Goal: Task Accomplishment & Management: Manage account settings

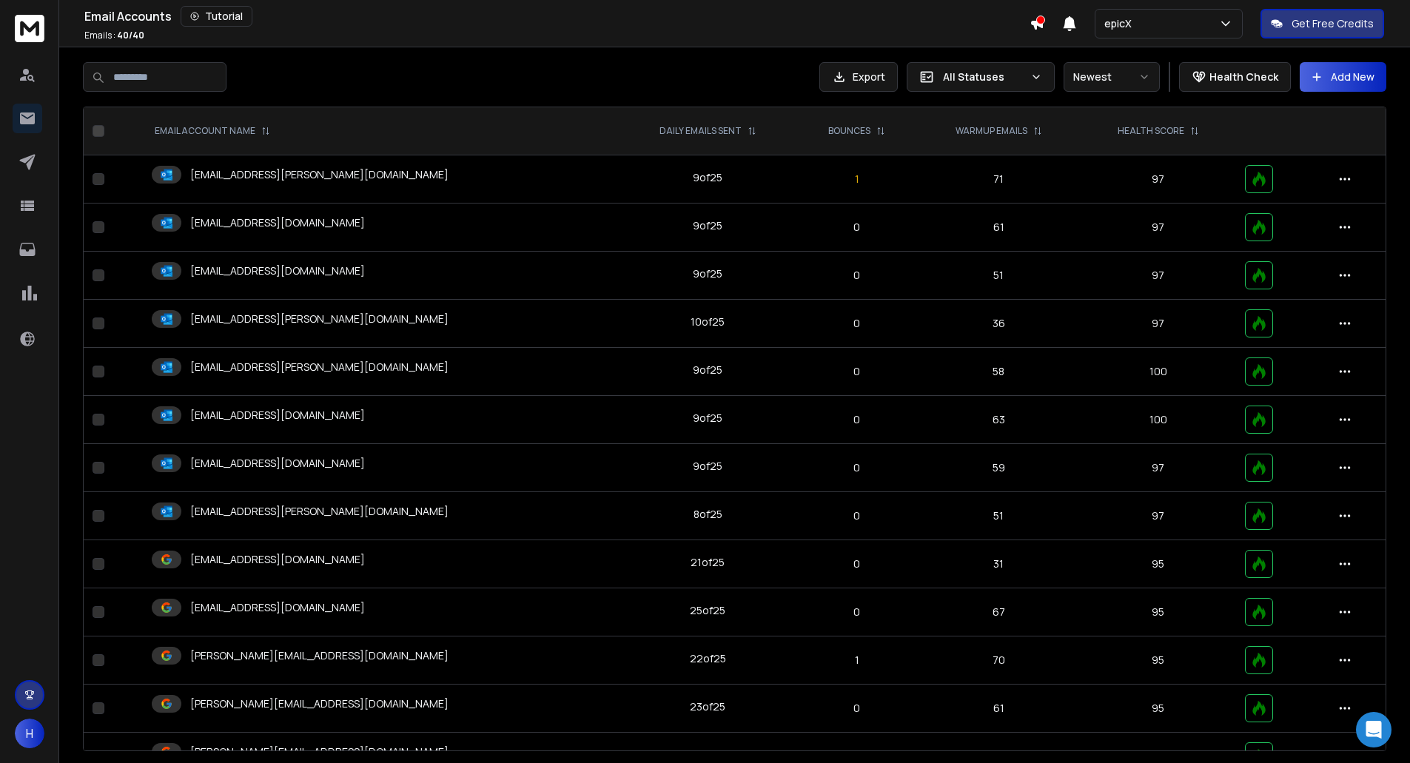
scroll to position [1340, 0]
click at [1147, 21] on div "epicX" at bounding box center [1168, 23] width 129 height 15
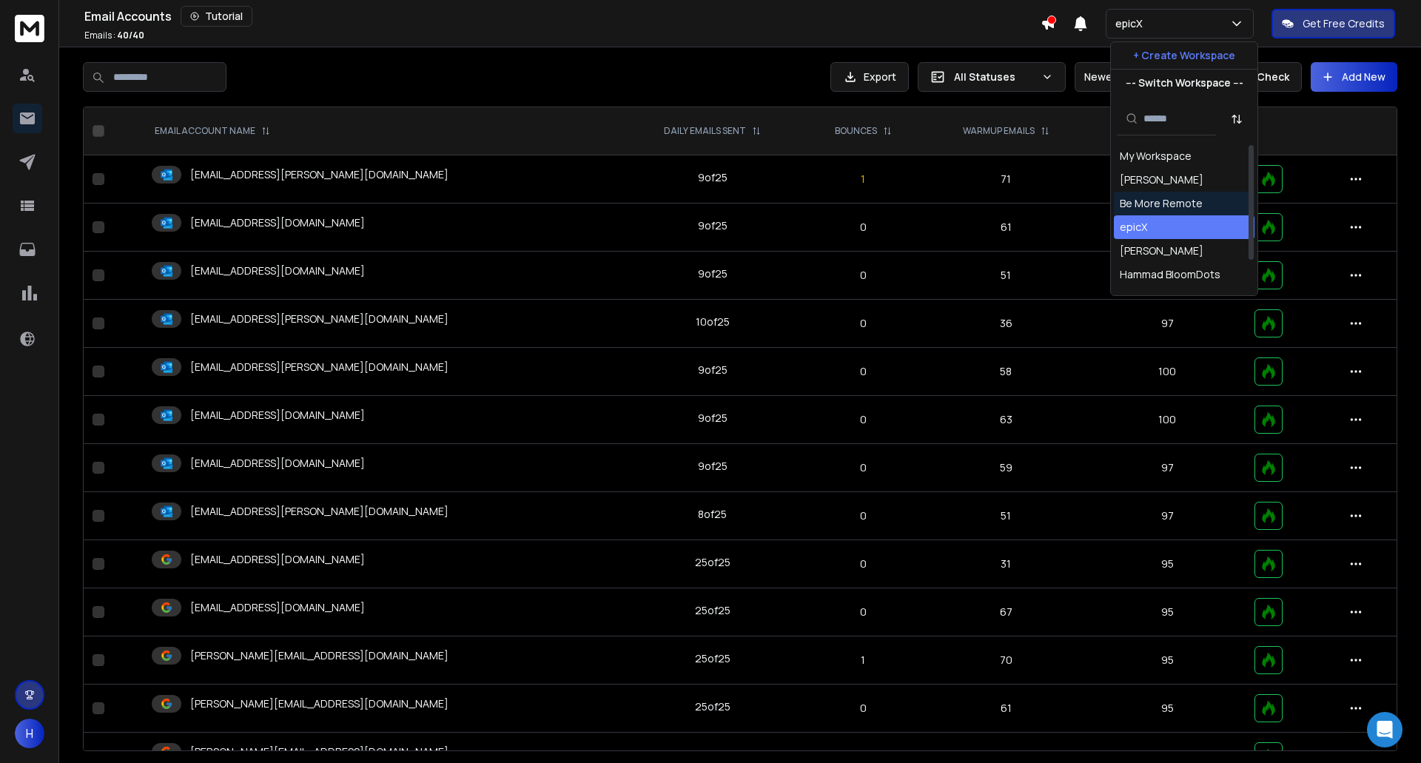
click at [1155, 210] on div "Be More Remote" at bounding box center [1161, 203] width 83 height 15
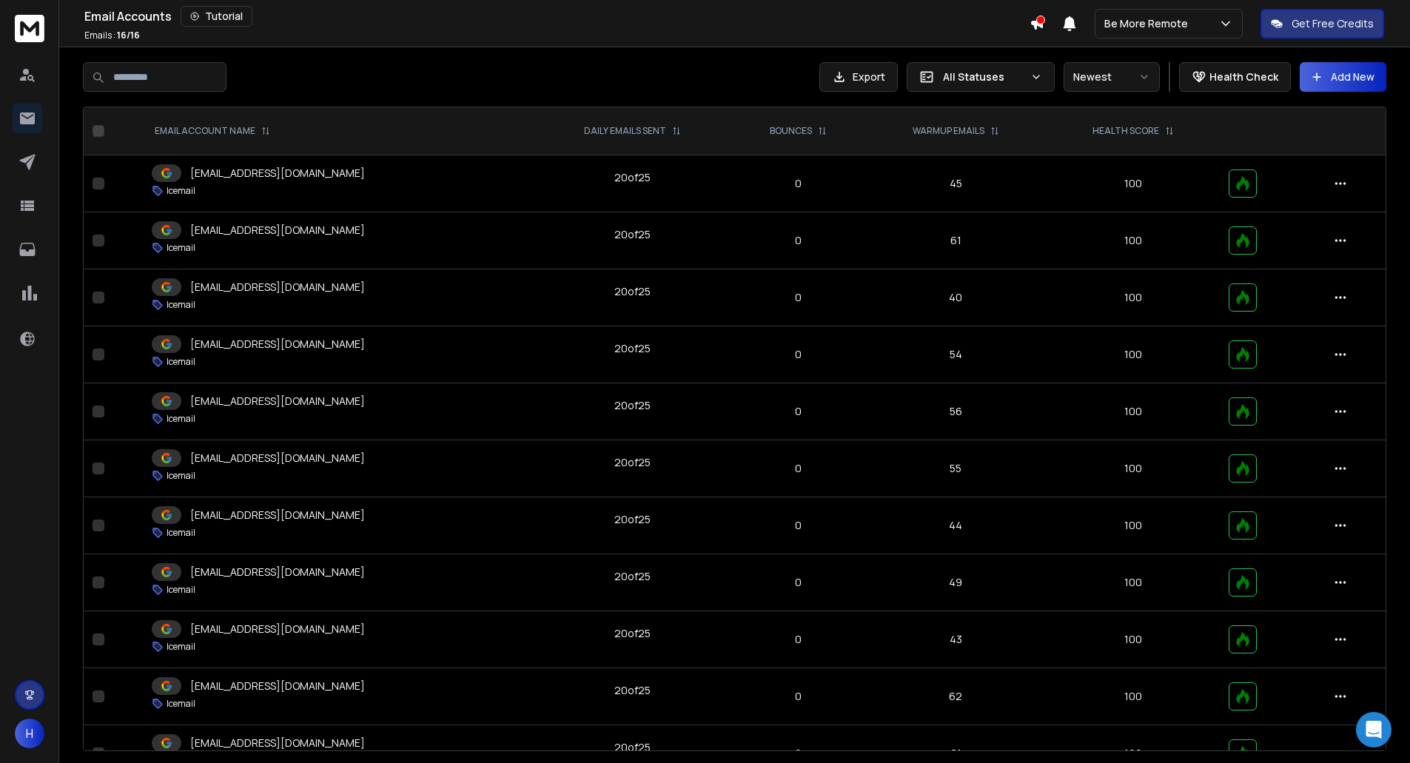
scroll to position [328, 0]
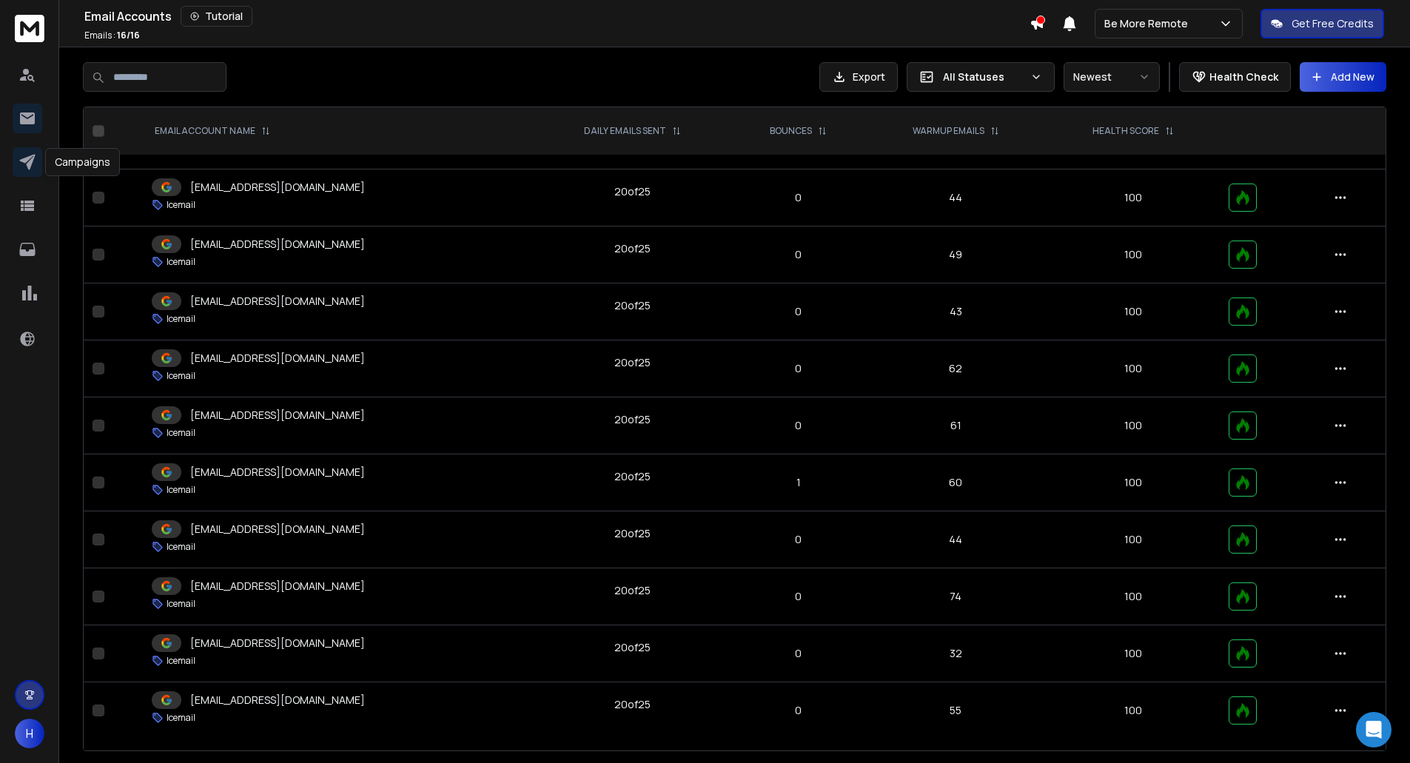
click at [24, 173] on link at bounding box center [28, 162] width 30 height 30
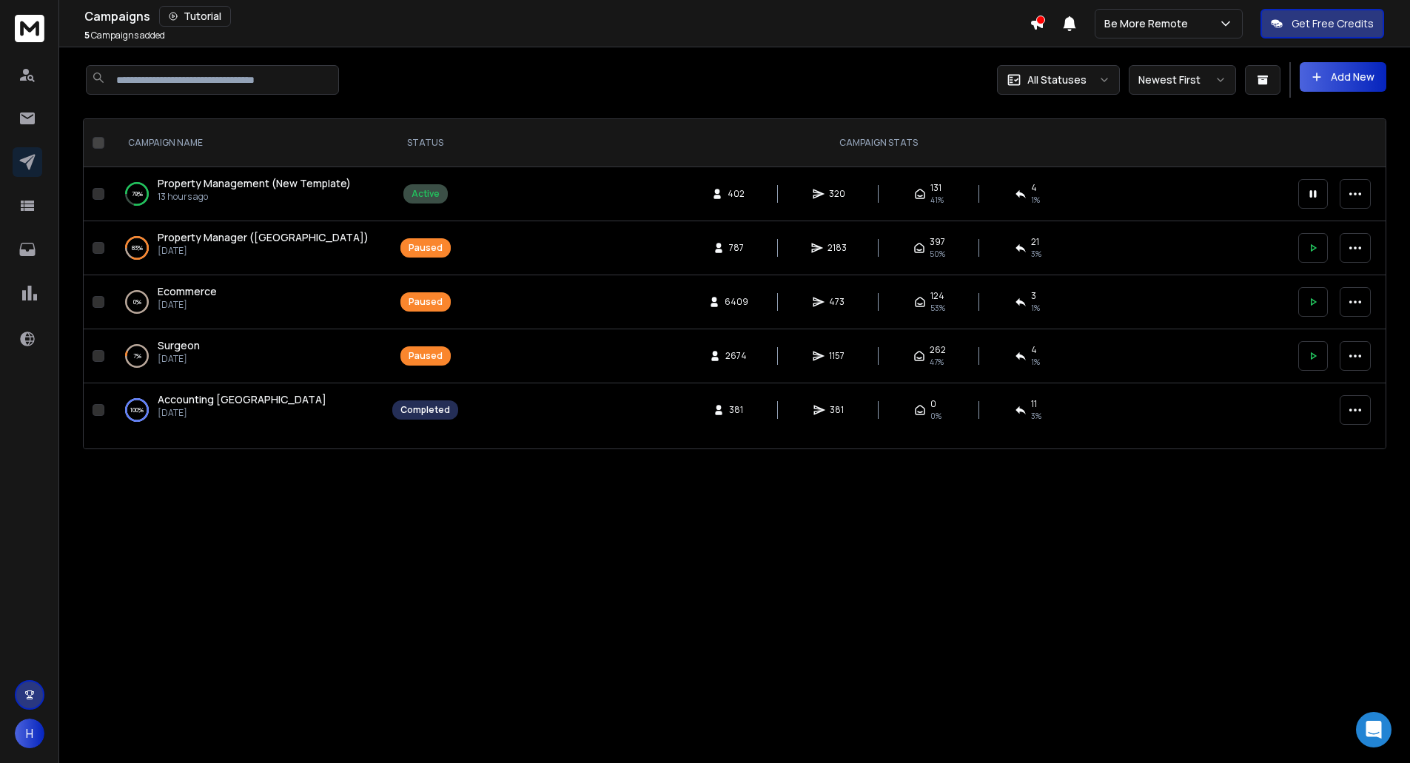
click at [178, 349] on span "Surgeon" at bounding box center [179, 345] width 42 height 14
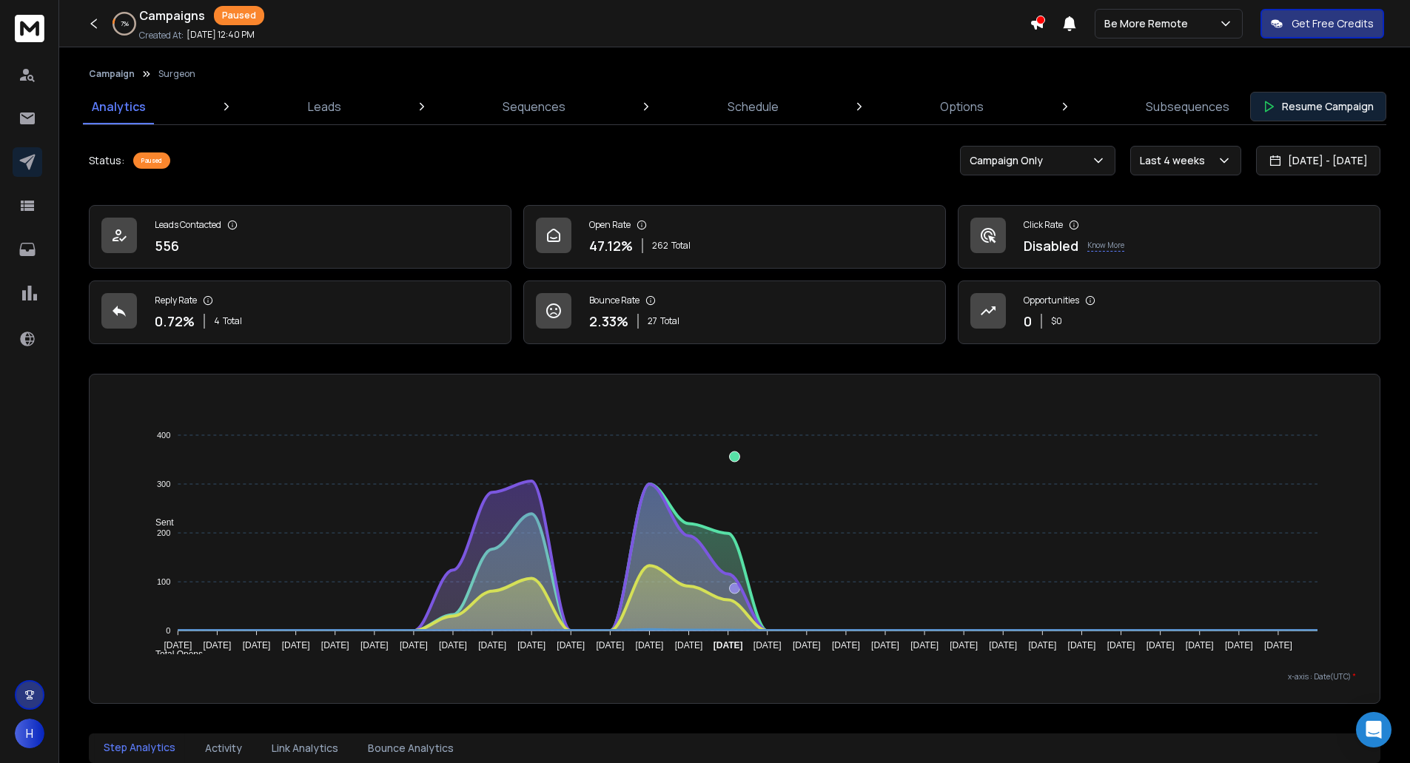
click at [1267, 96] on button "Resume Campaign" at bounding box center [1318, 107] width 136 height 30
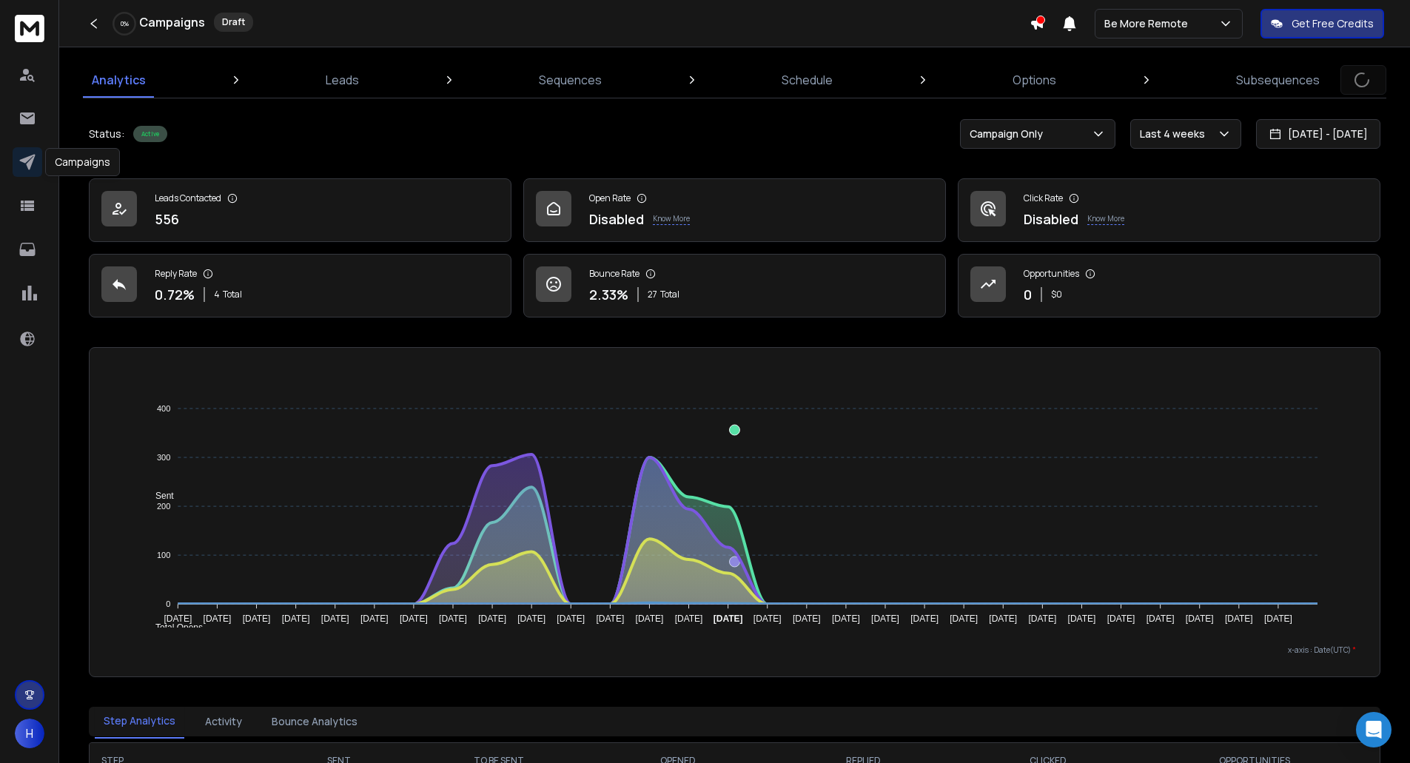
click at [24, 160] on icon at bounding box center [27, 163] width 16 height 16
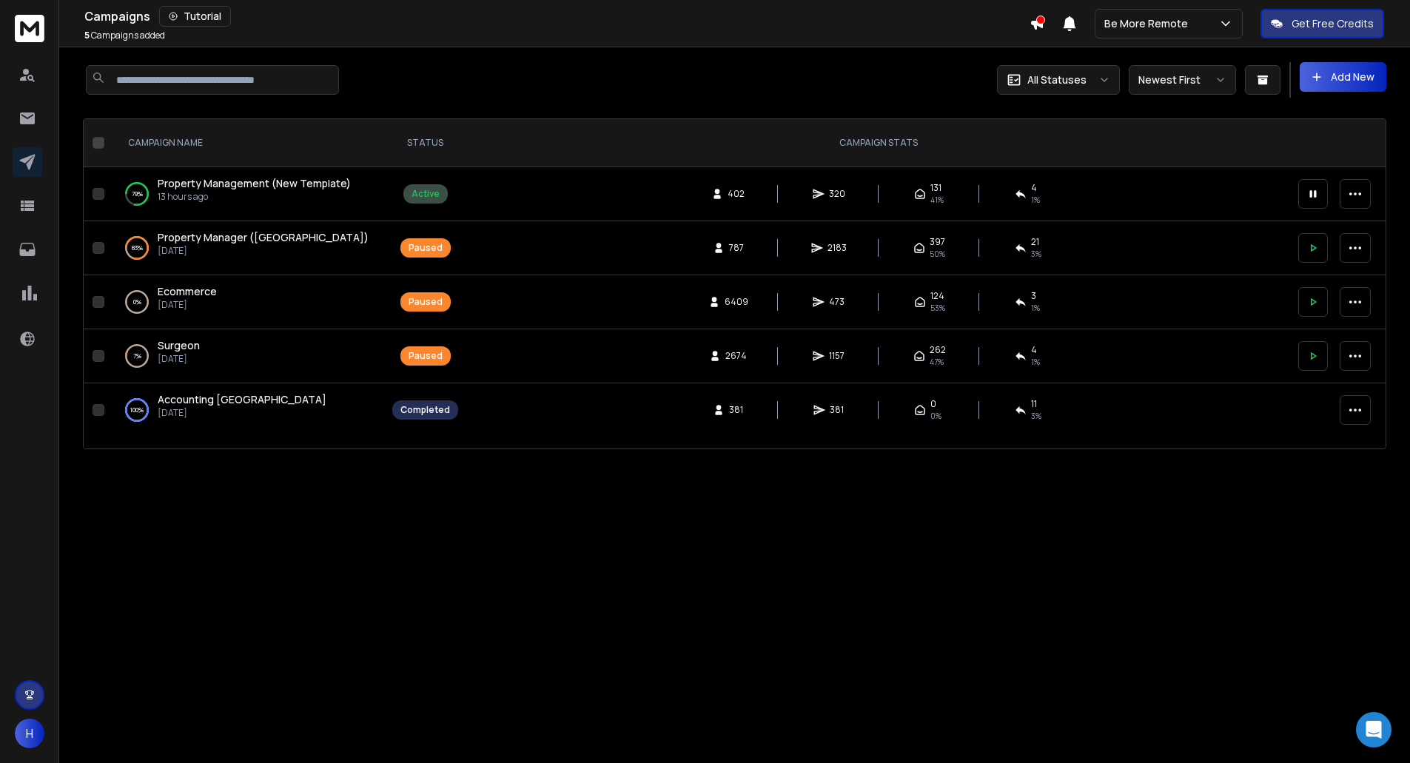
click at [1317, 366] on button at bounding box center [1313, 356] width 30 height 30
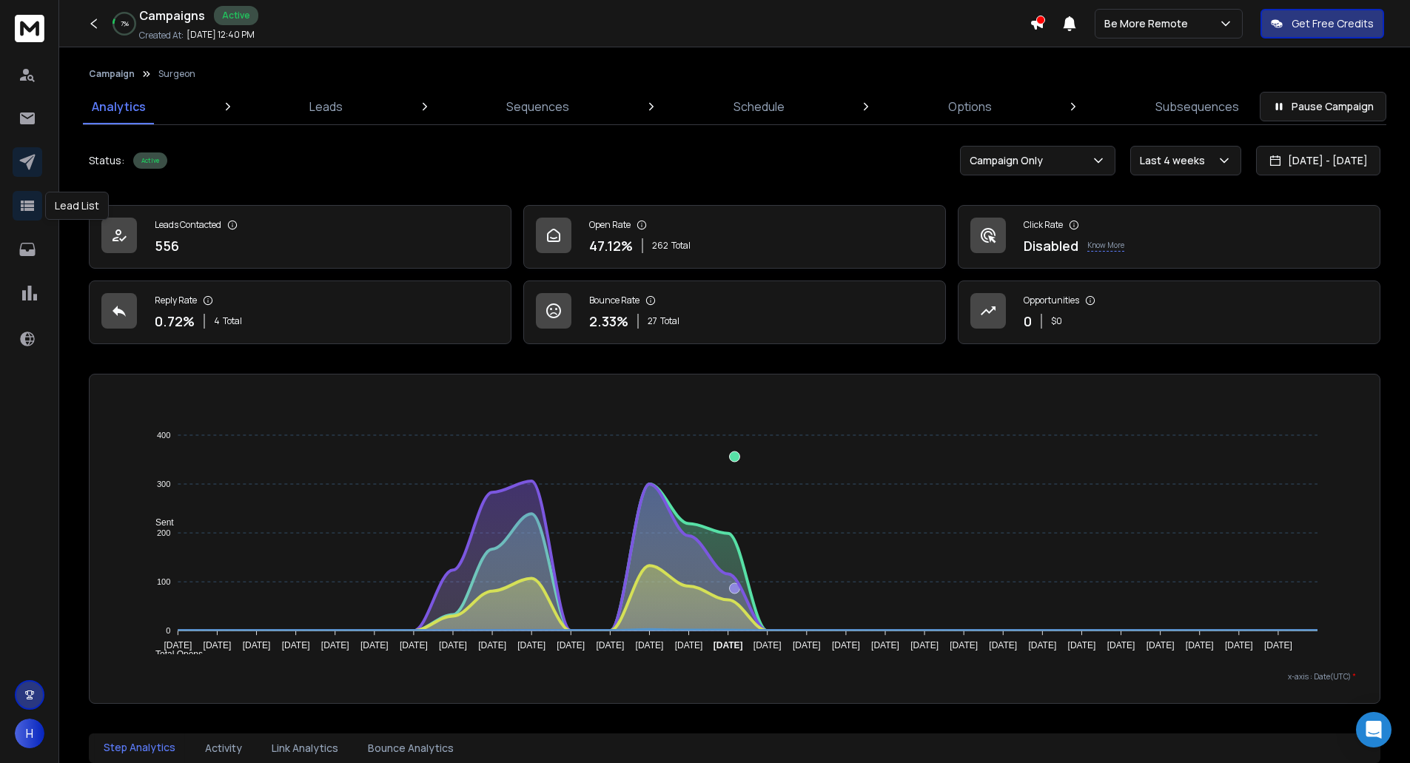
click at [15, 194] on link at bounding box center [28, 206] width 30 height 30
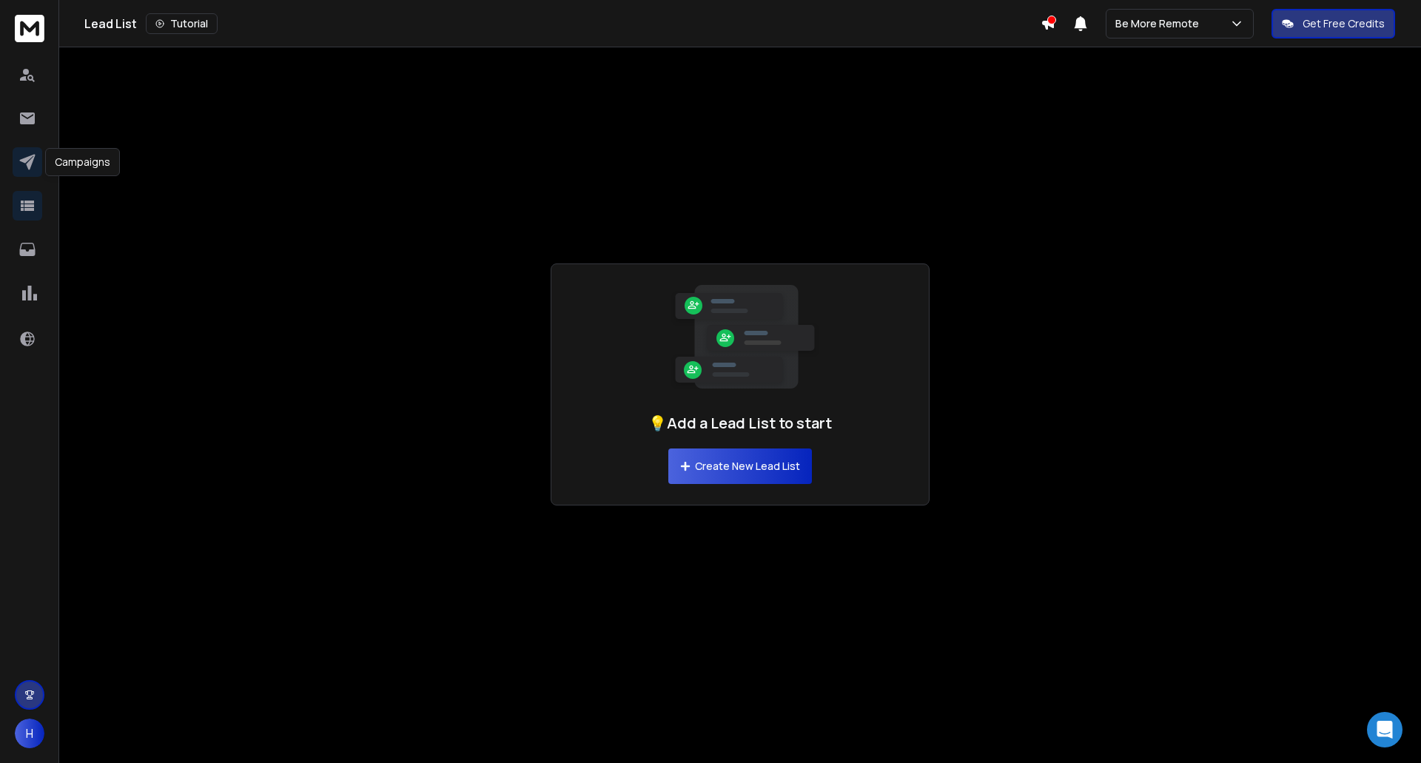
click at [30, 164] on icon at bounding box center [27, 163] width 16 height 16
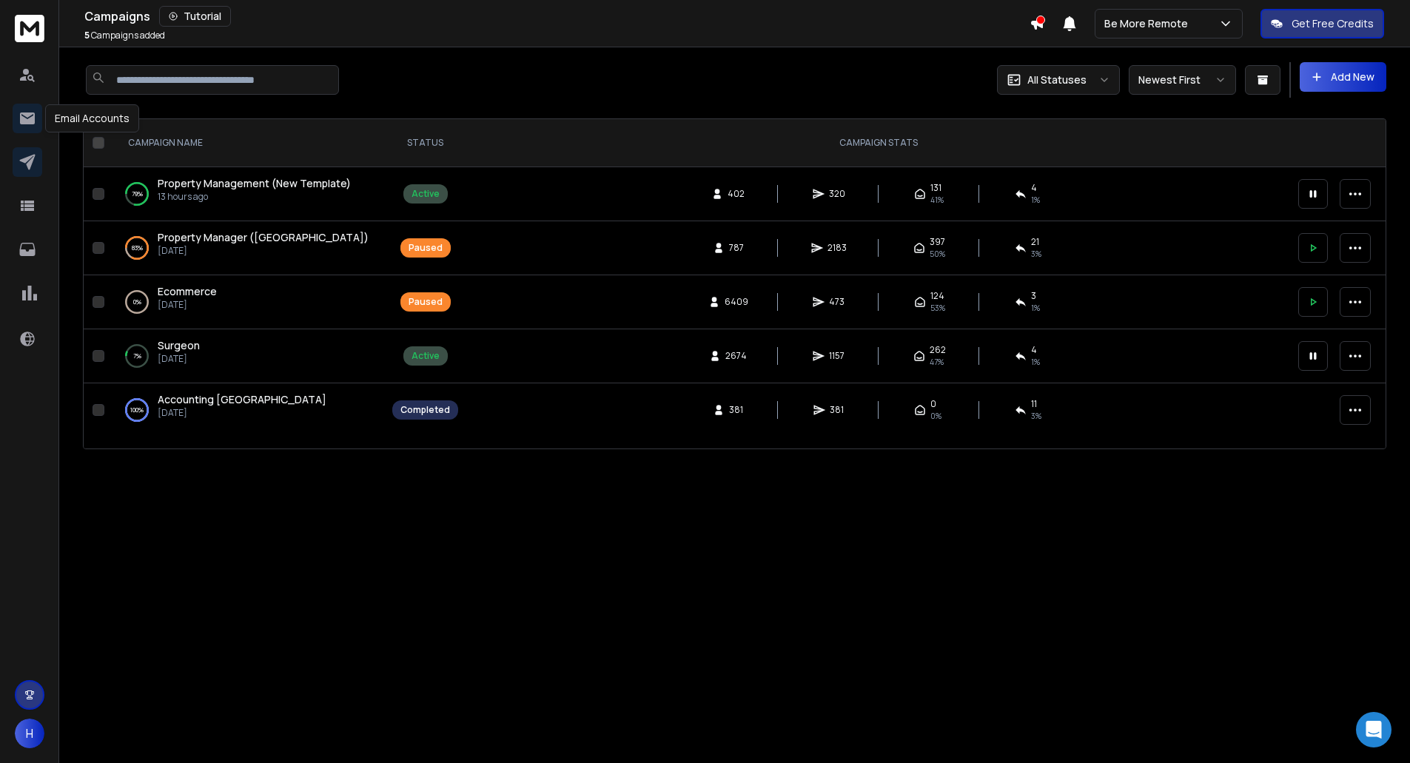
click at [16, 114] on link at bounding box center [28, 119] width 30 height 30
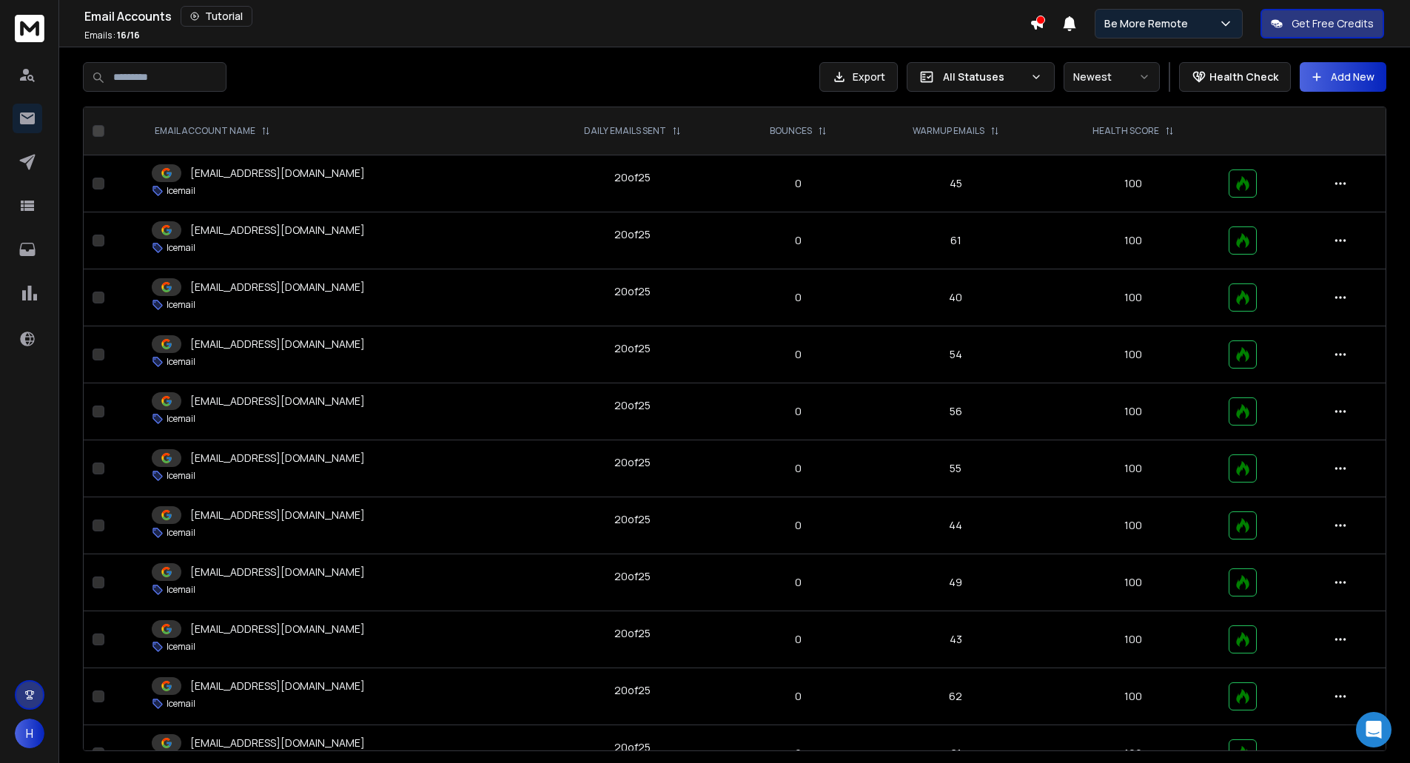
click at [1161, 29] on p "Be More Remote" at bounding box center [1149, 23] width 90 height 15
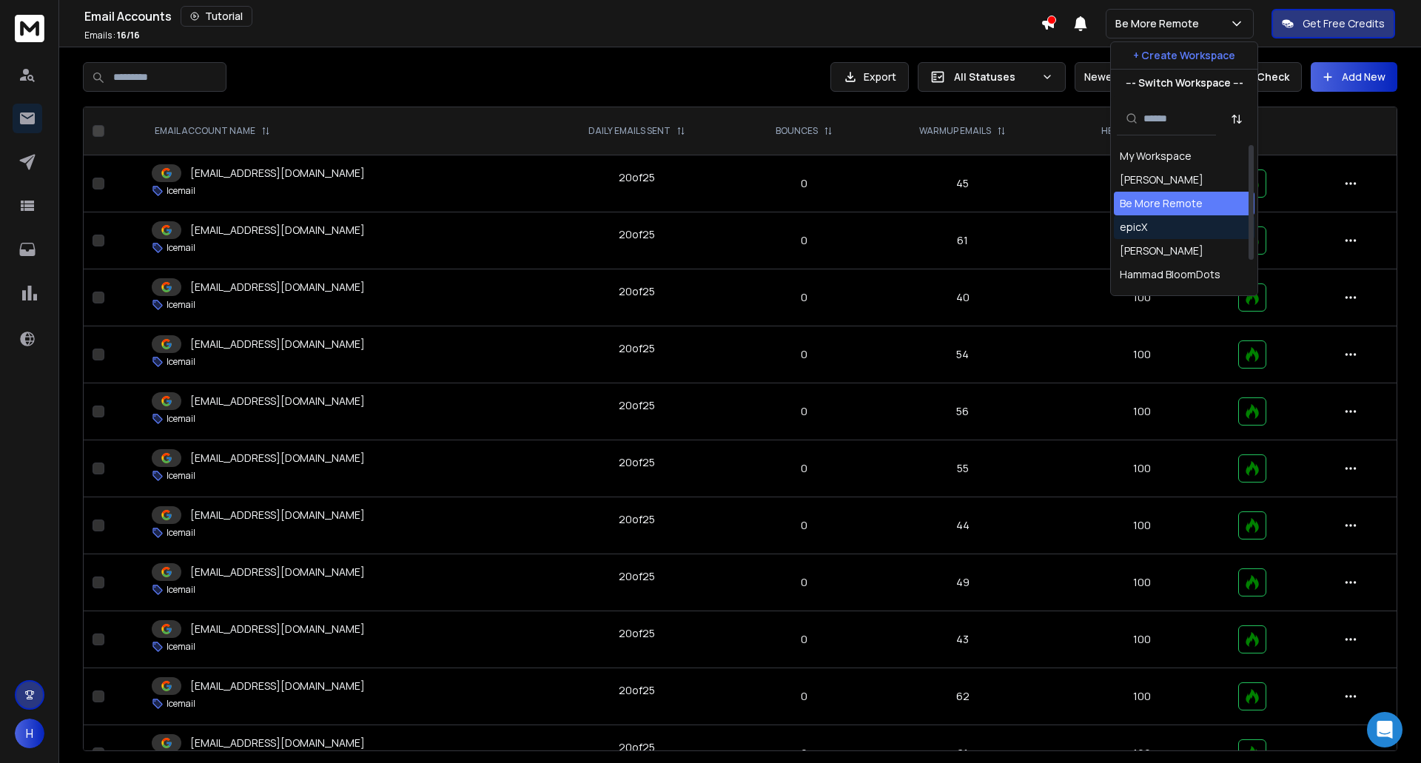
click at [1141, 221] on div "epicX" at bounding box center [1133, 227] width 27 height 15
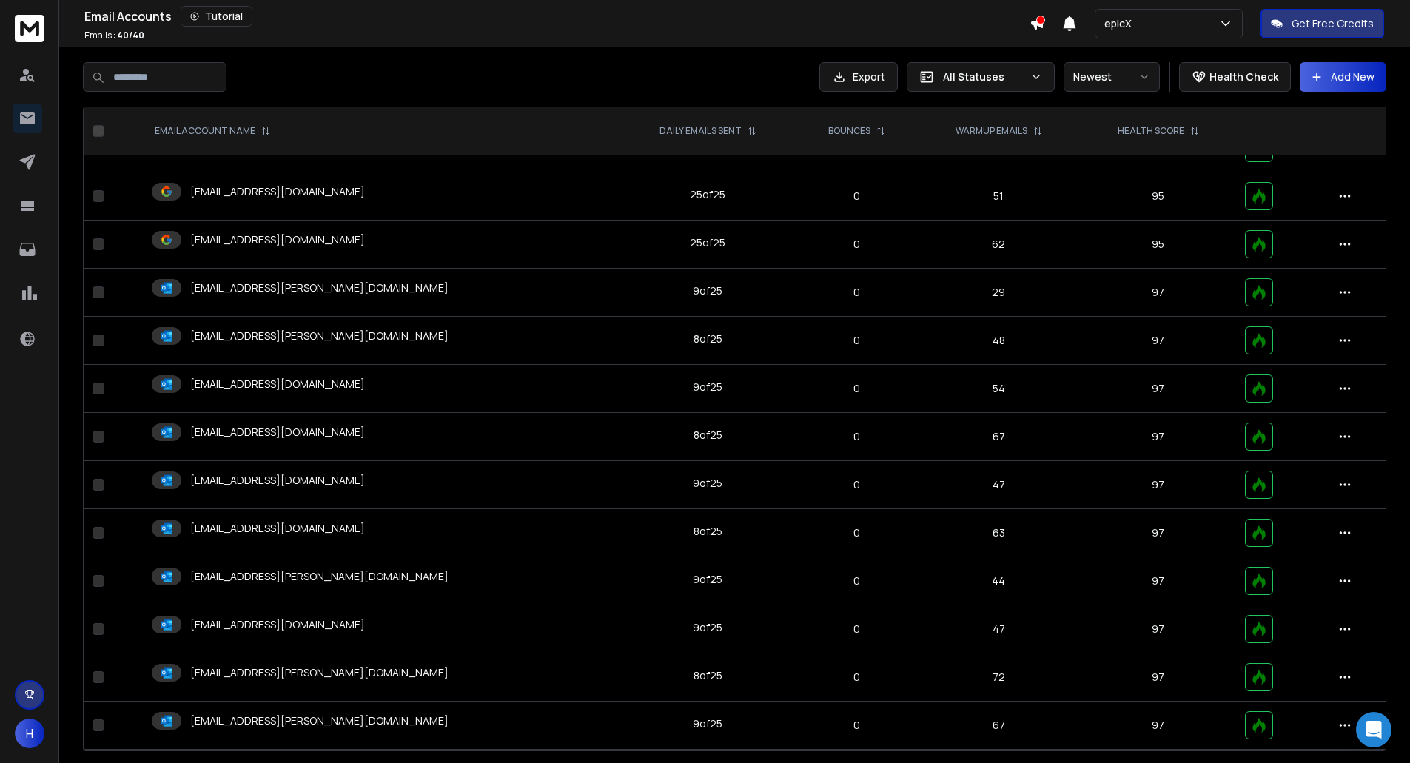
scroll to position [1340, 0]
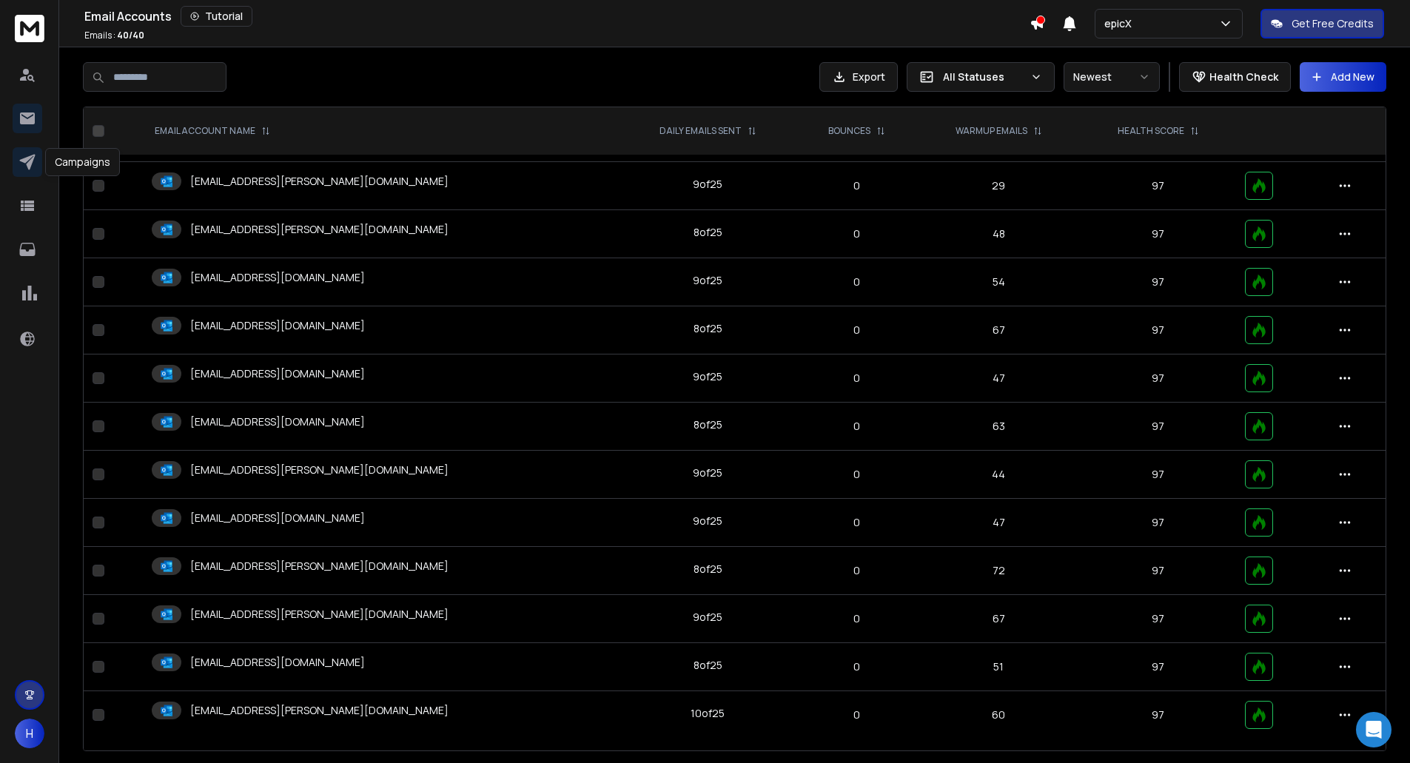
click at [24, 165] on icon at bounding box center [28, 162] width 18 height 18
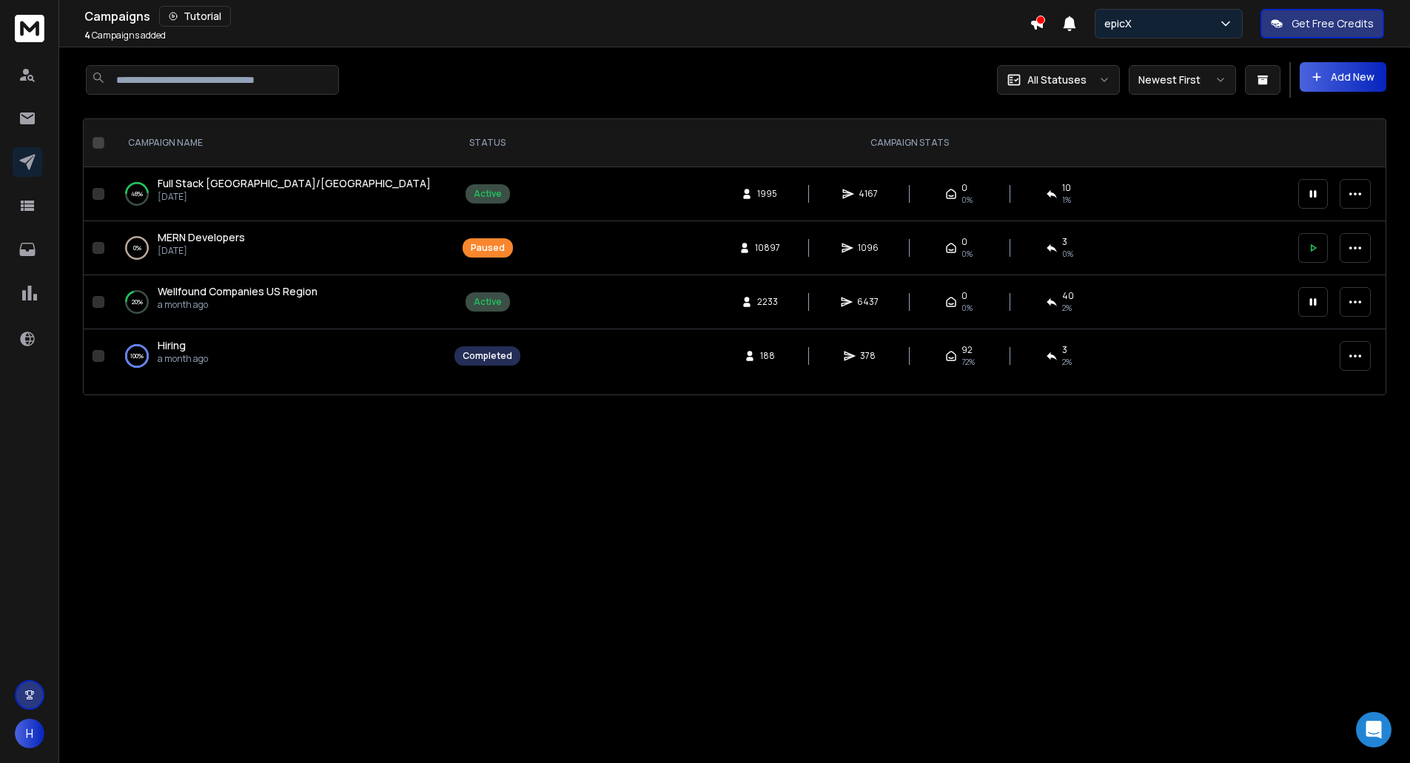
click at [1184, 24] on div "epicX" at bounding box center [1168, 23] width 129 height 15
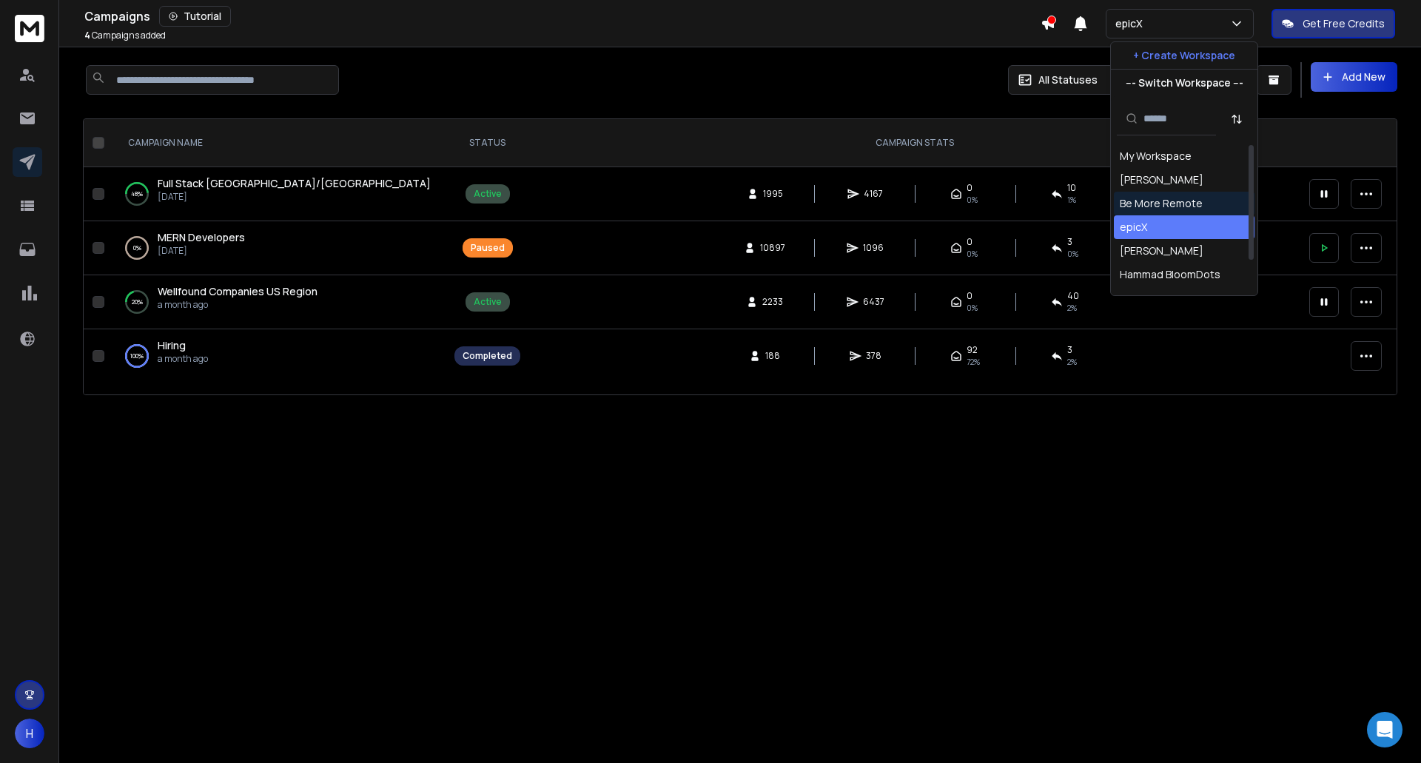
click at [1171, 205] on div "Be More Remote" at bounding box center [1161, 203] width 83 height 15
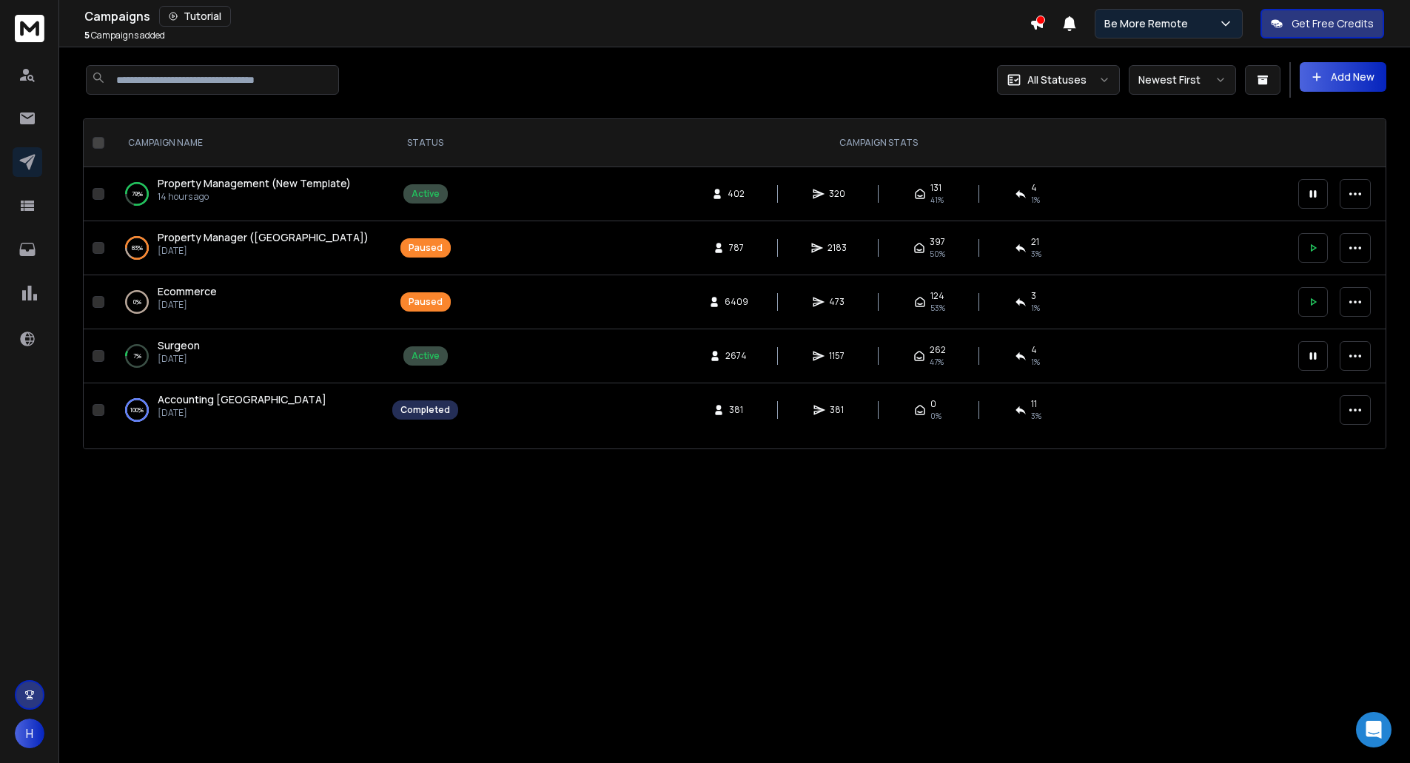
click at [1222, 25] on icon "button" at bounding box center [1225, 23] width 15 height 15
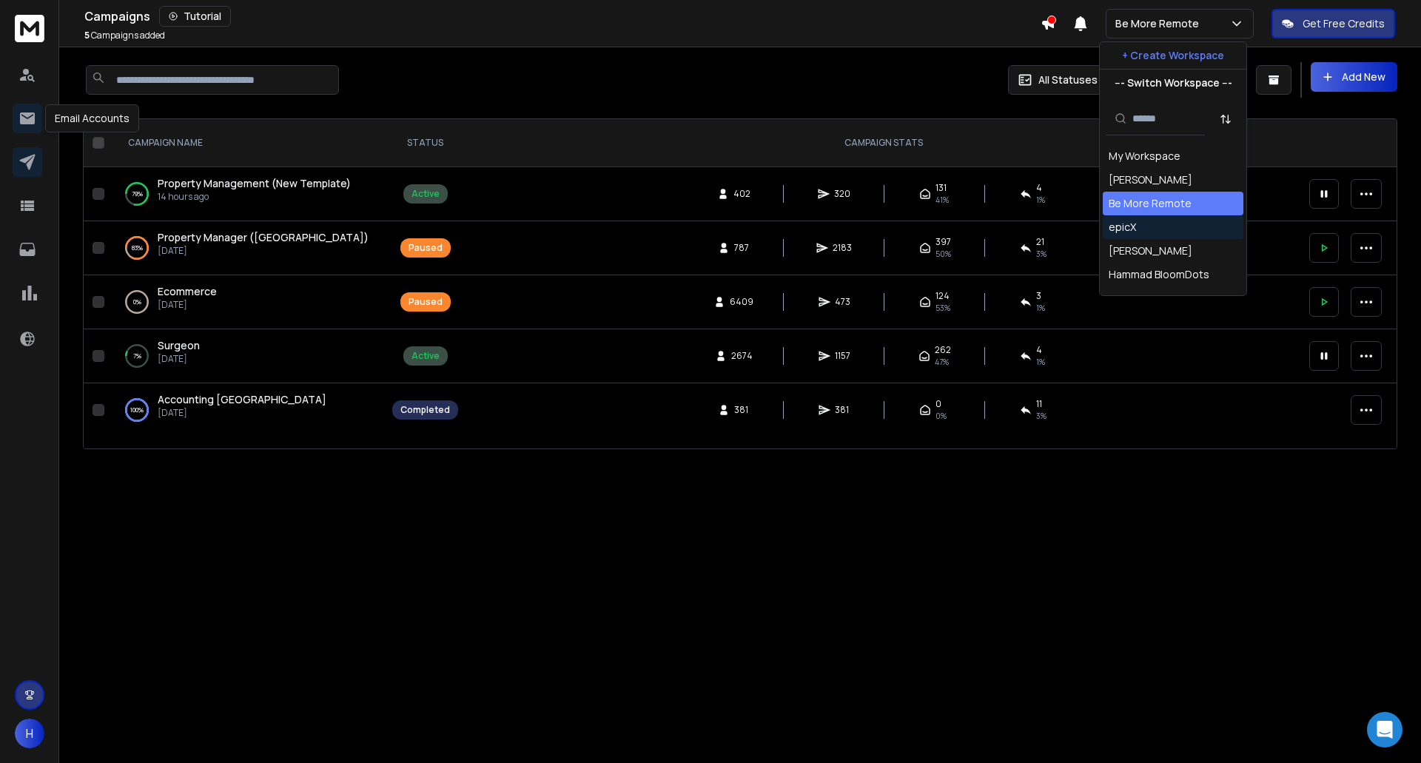
click at [23, 108] on link at bounding box center [28, 119] width 30 height 30
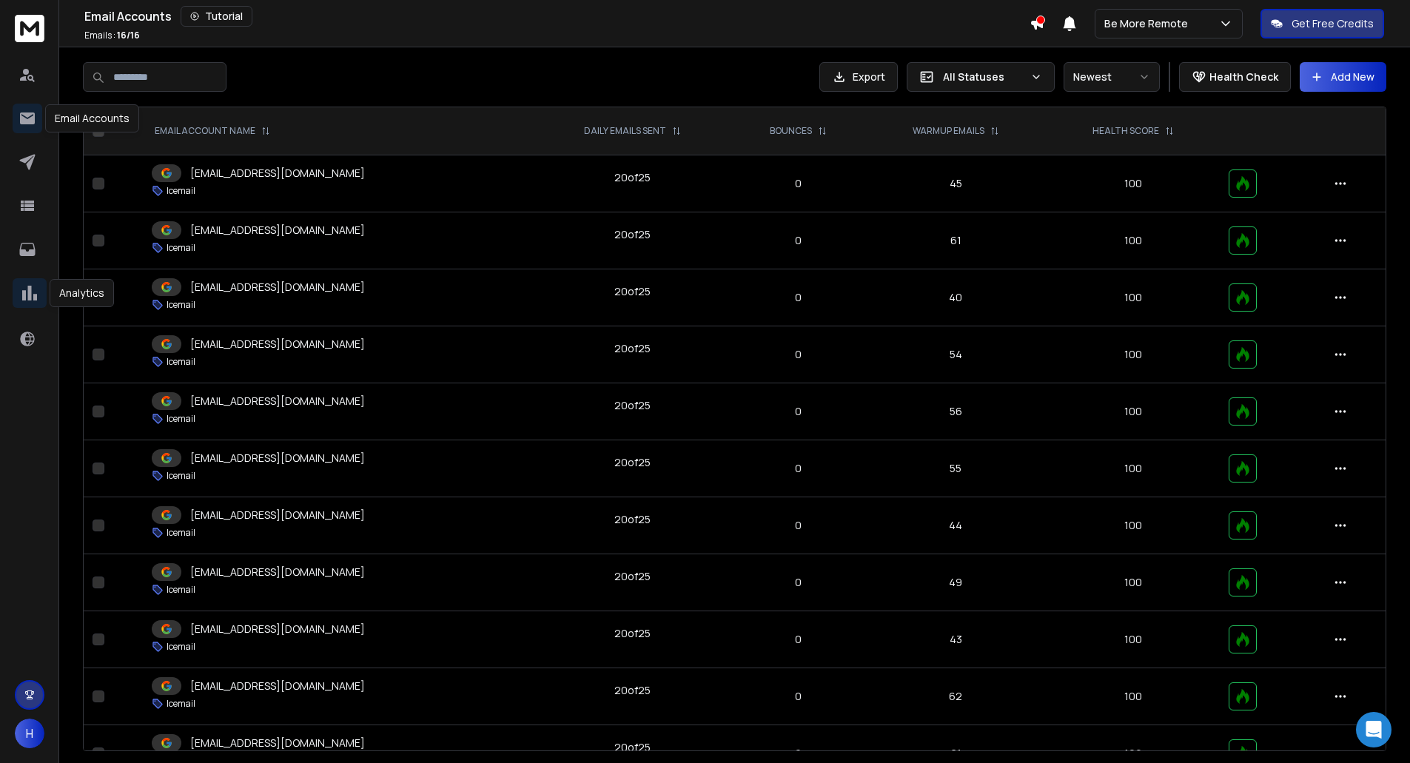
click at [30, 290] on icon at bounding box center [29, 293] width 15 height 15
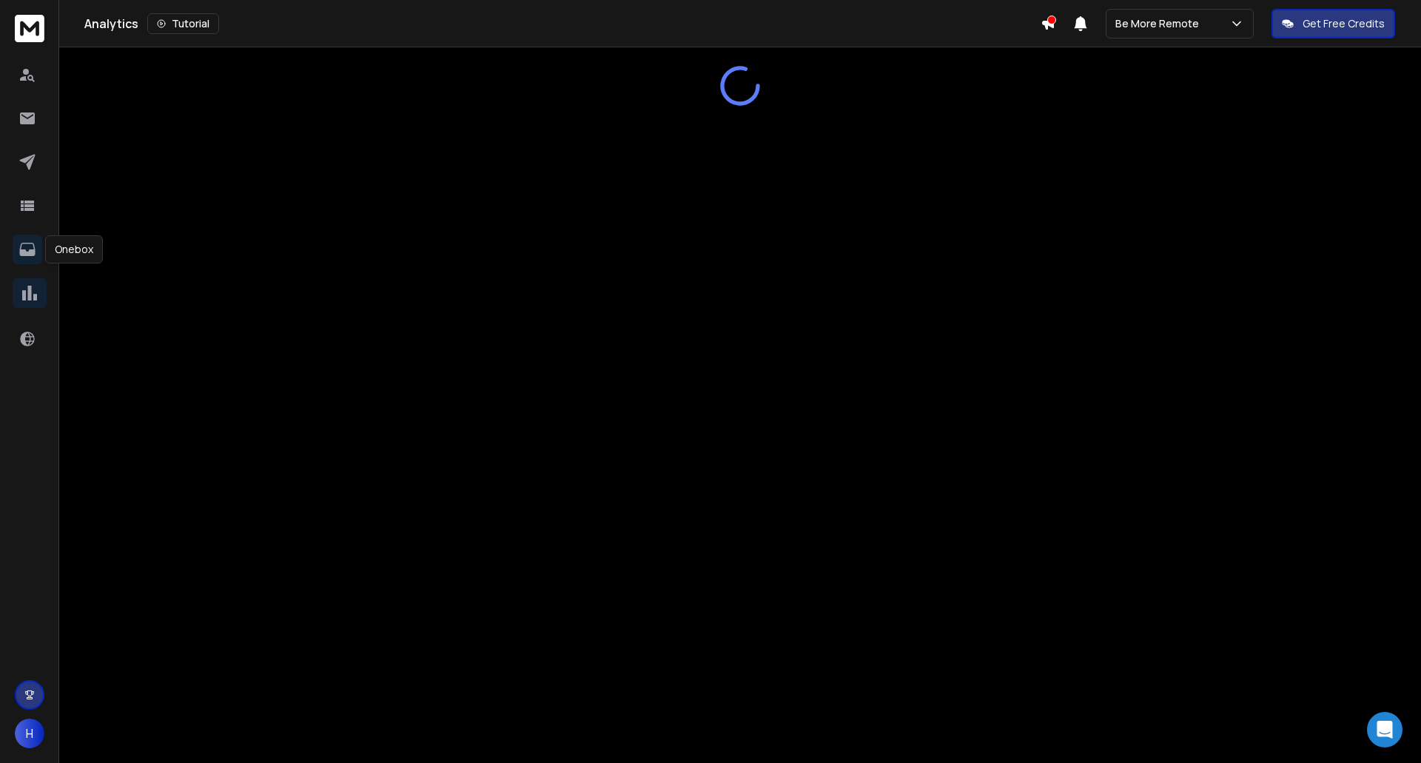
click at [27, 249] on icon at bounding box center [28, 250] width 18 height 18
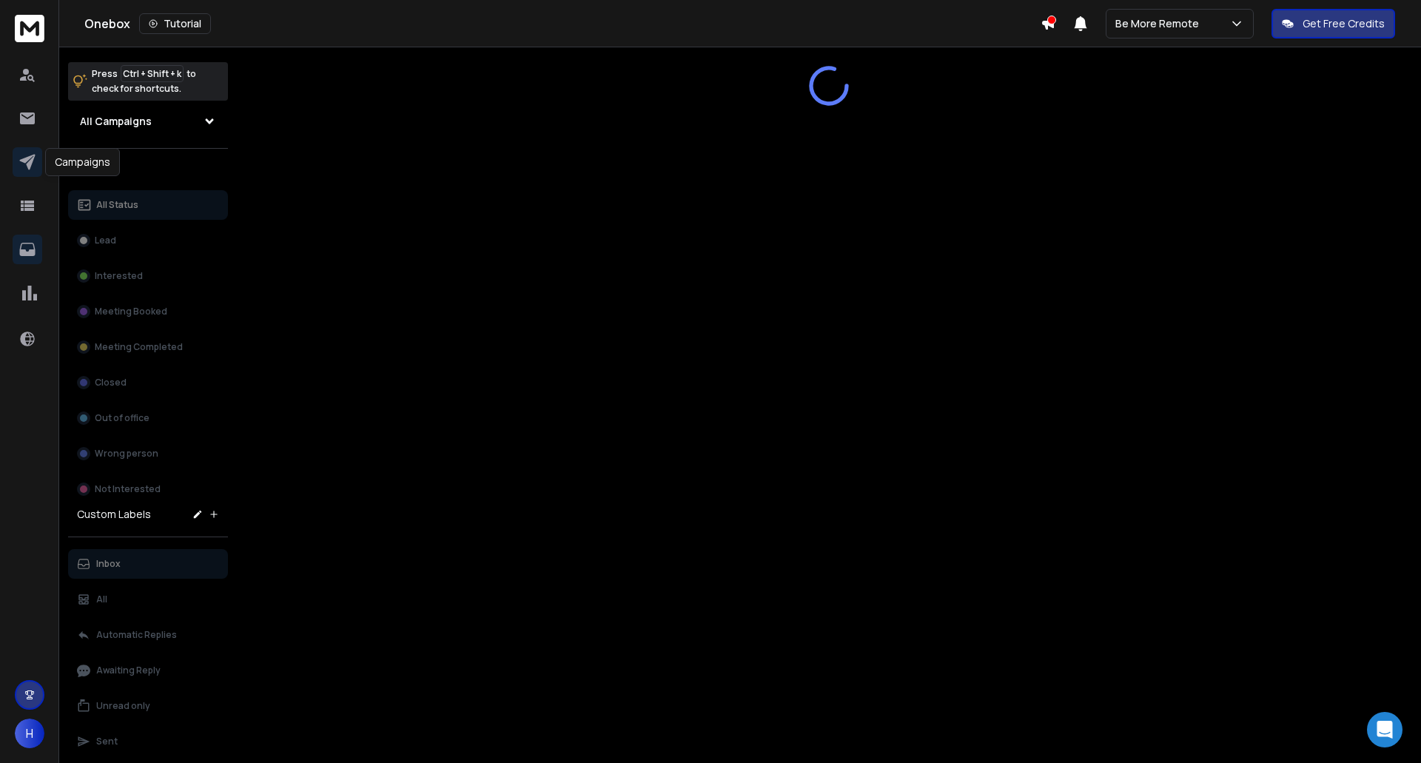
click at [29, 161] on icon at bounding box center [28, 162] width 18 height 18
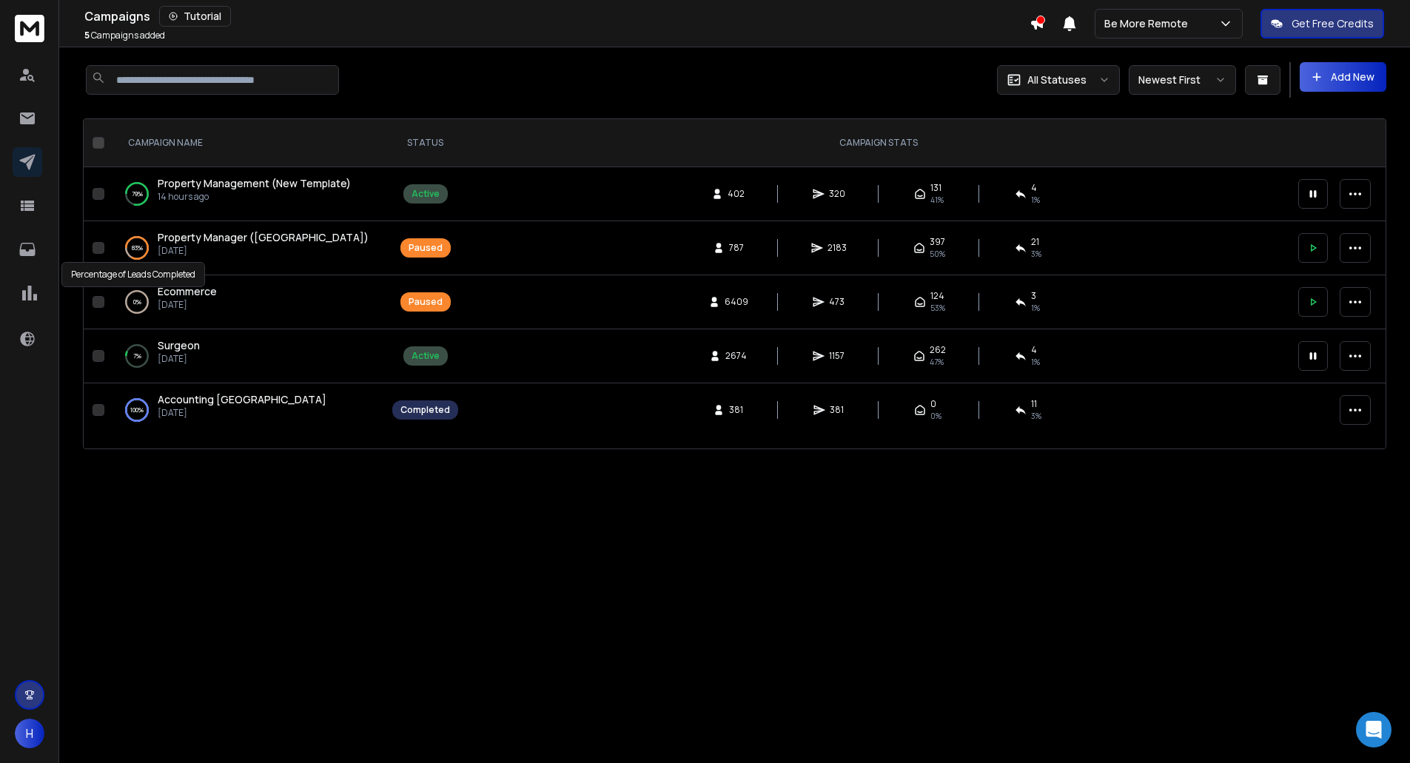
click at [178, 343] on span "Surgeon" at bounding box center [179, 345] width 42 height 14
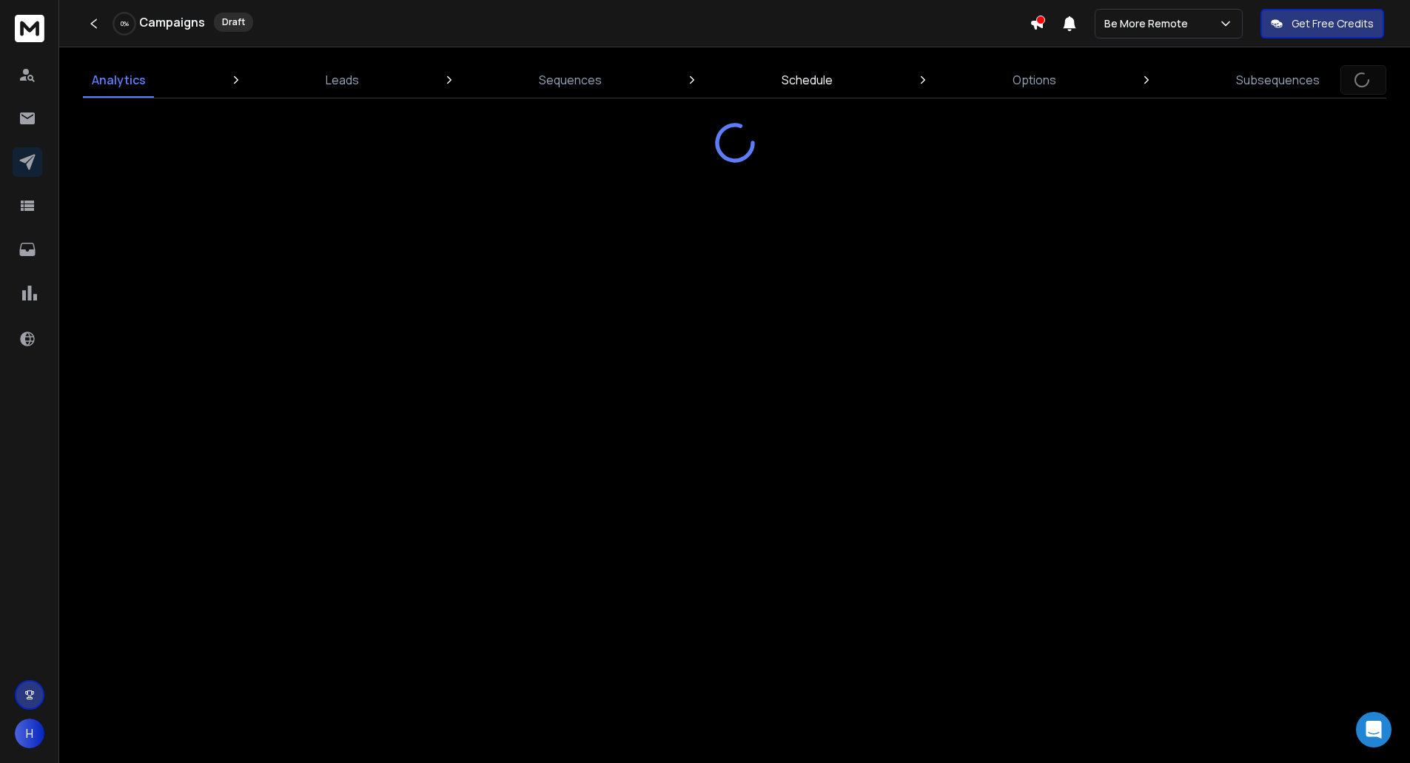
click at [827, 77] on p "Schedule" at bounding box center [806, 80] width 51 height 18
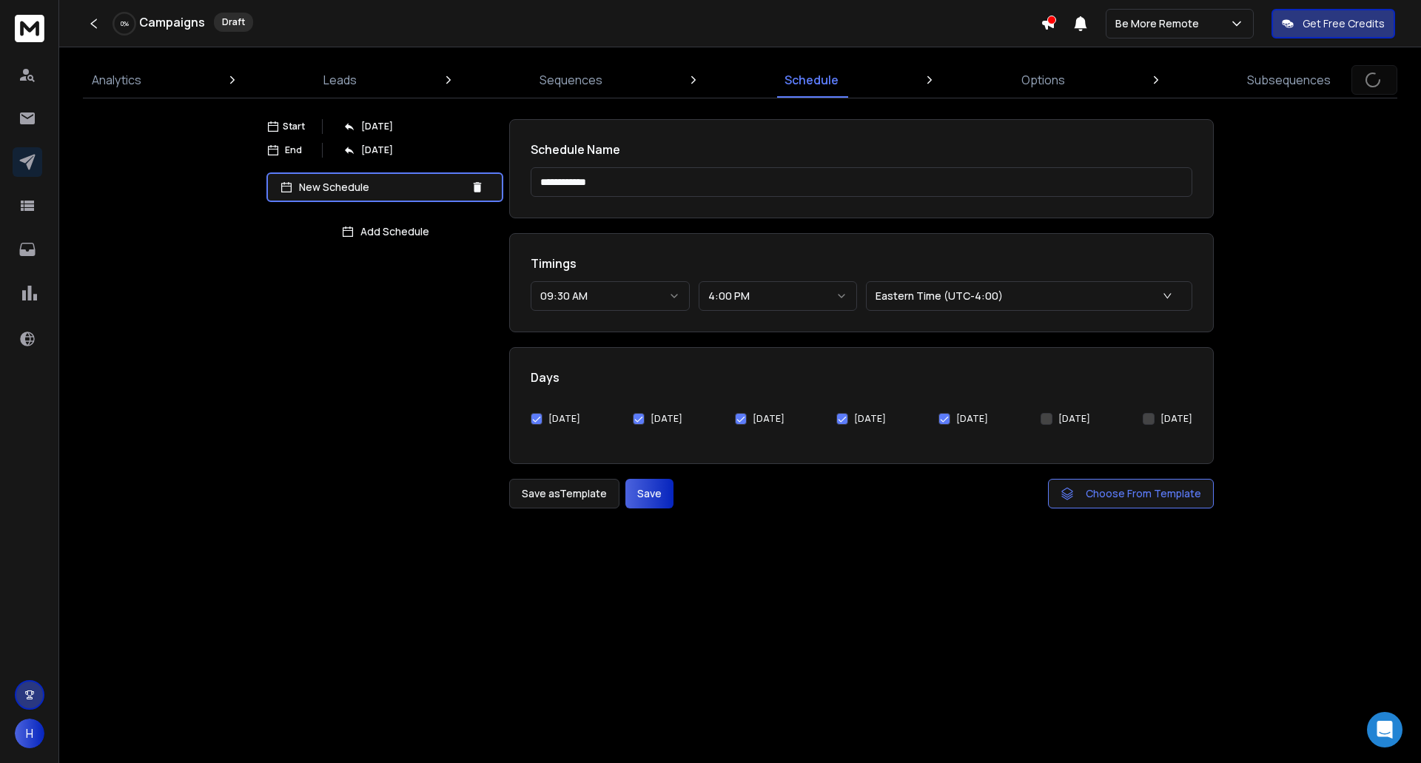
click at [783, 300] on button "4:00 PM" at bounding box center [778, 296] width 159 height 30
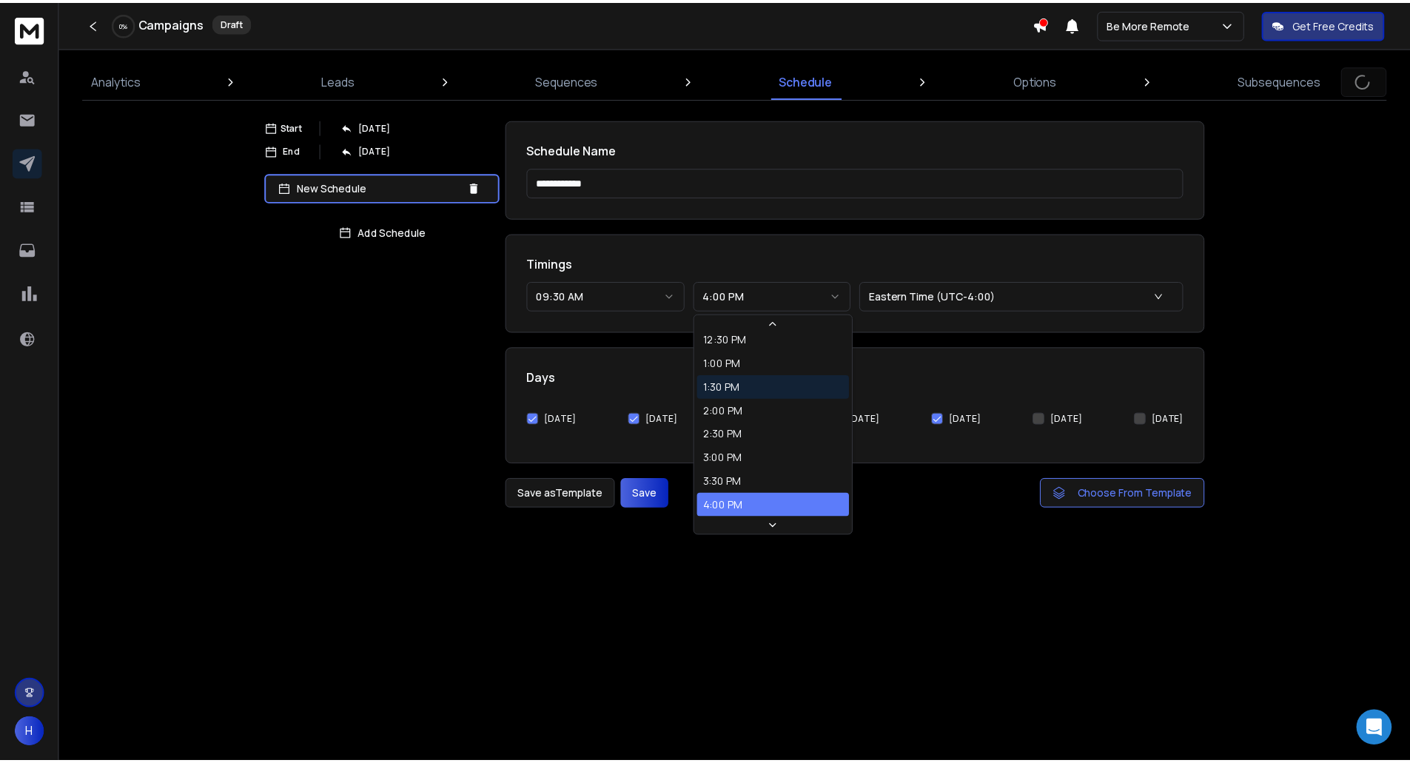
scroll to position [200, 0]
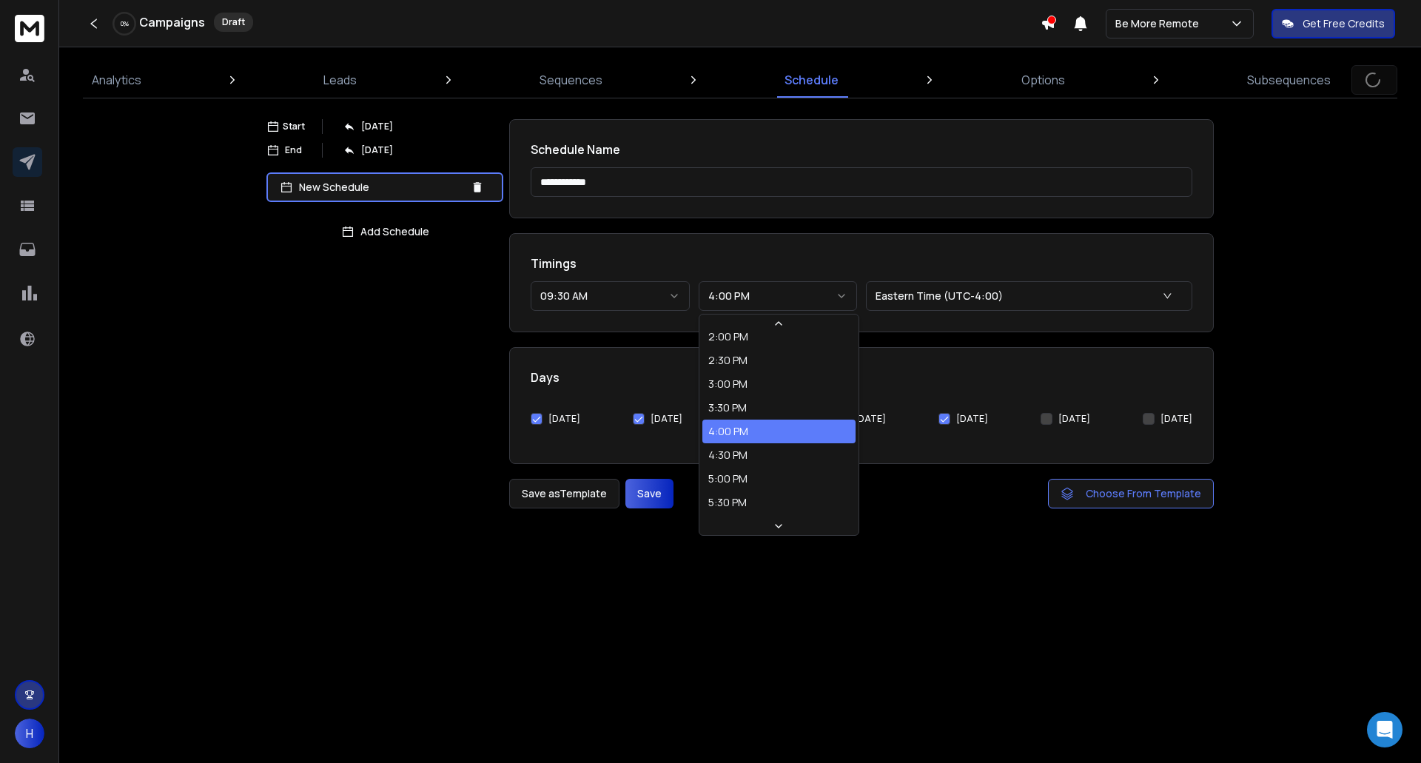
select select "********"
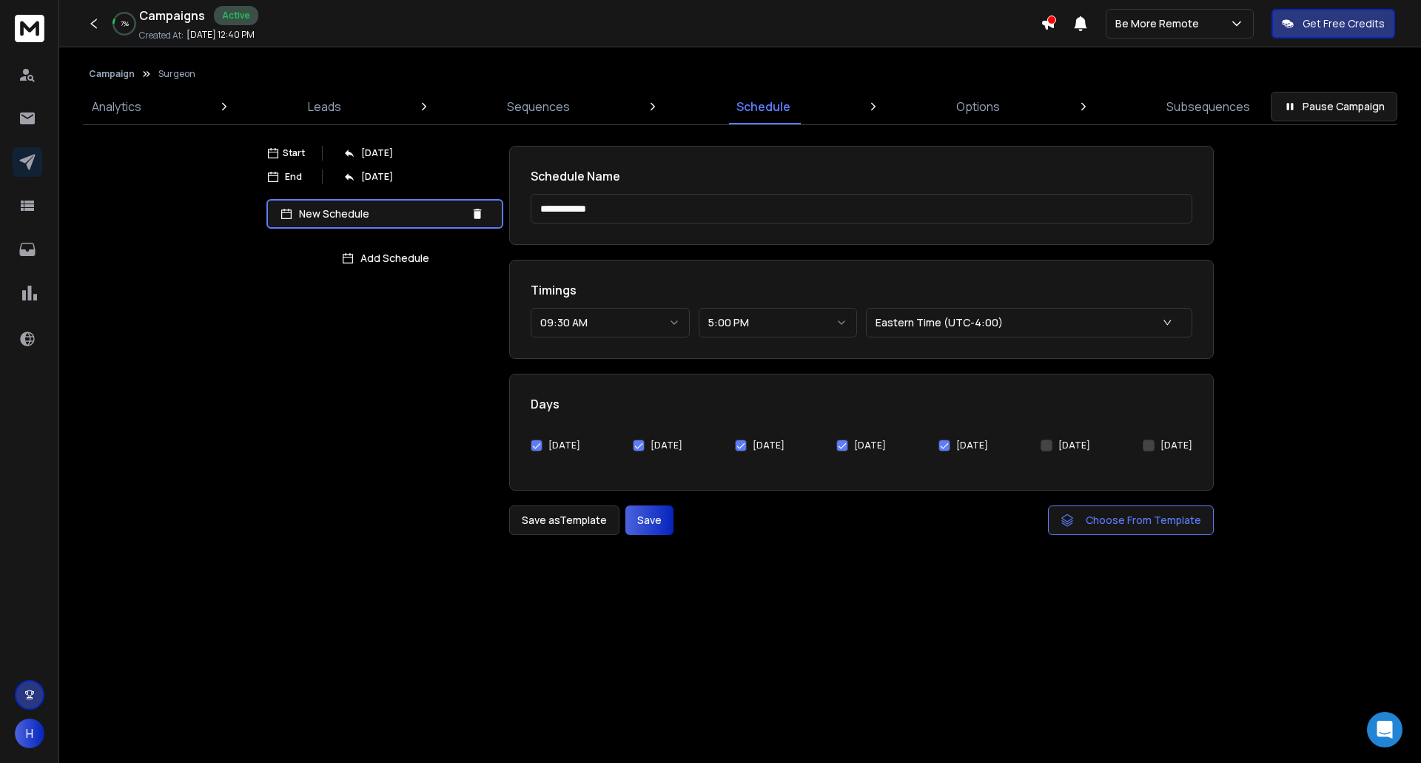
click at [656, 484] on div "Days Monday Tuesday Wednesday Thursday Friday Saturday Sunday" at bounding box center [861, 432] width 704 height 117
click at [651, 524] on button "Save" at bounding box center [649, 520] width 48 height 30
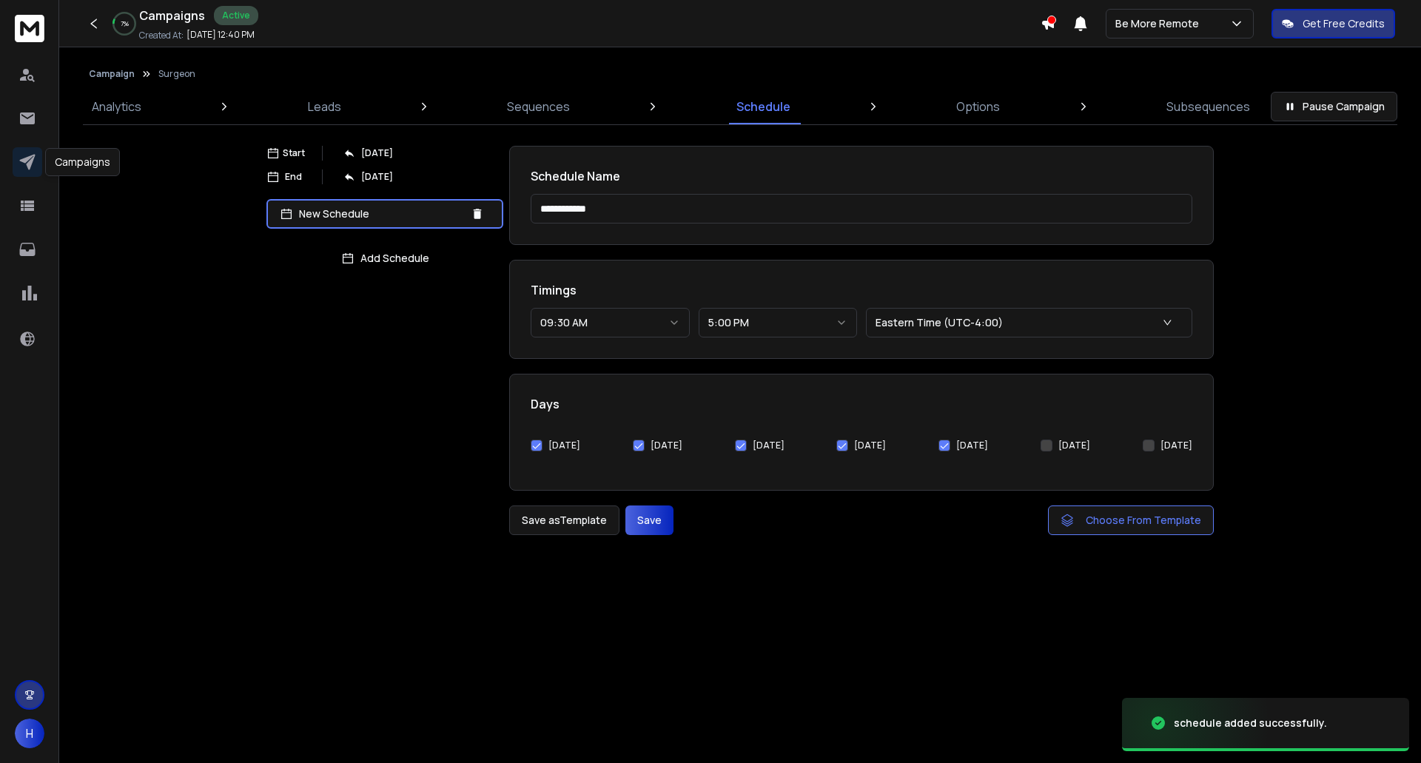
click at [29, 159] on icon at bounding box center [27, 163] width 16 height 16
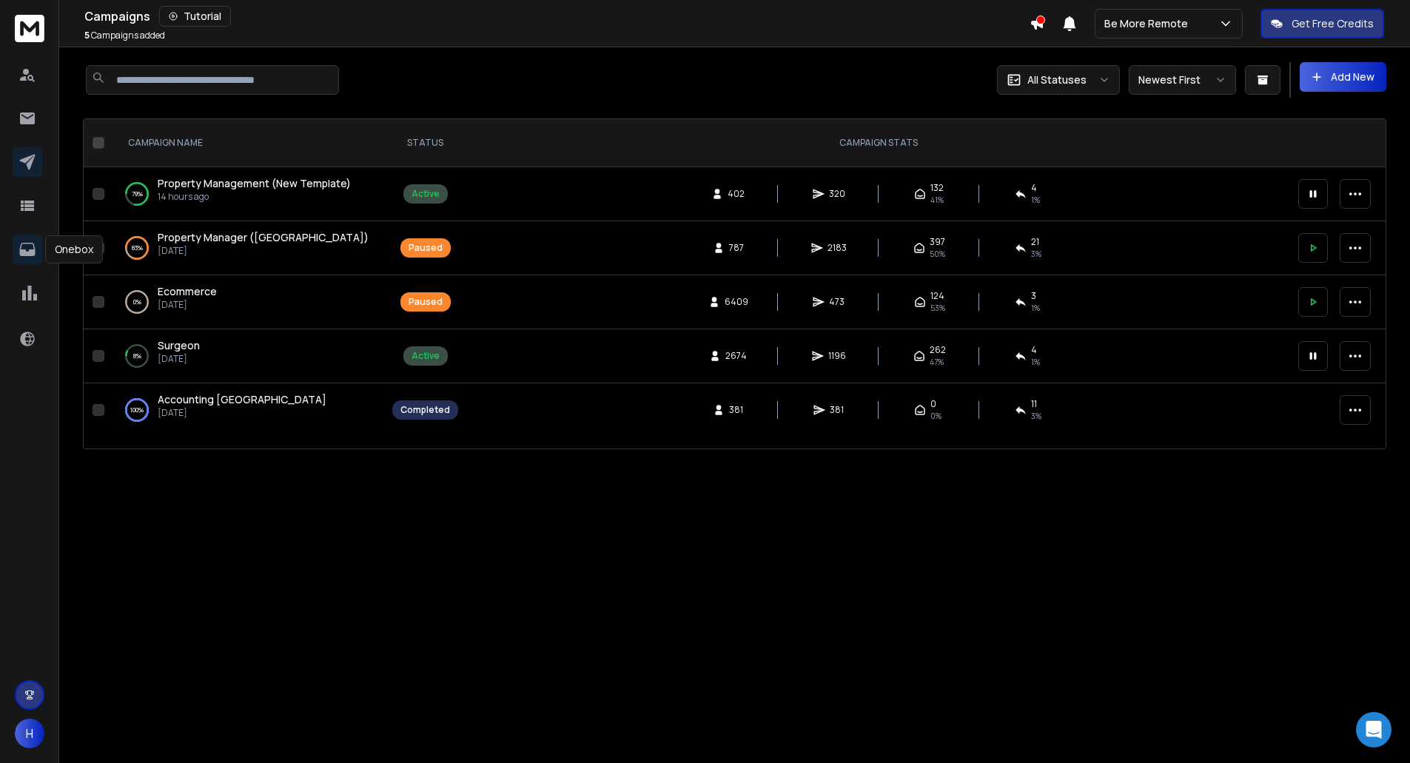
click at [29, 259] on link at bounding box center [28, 250] width 30 height 30
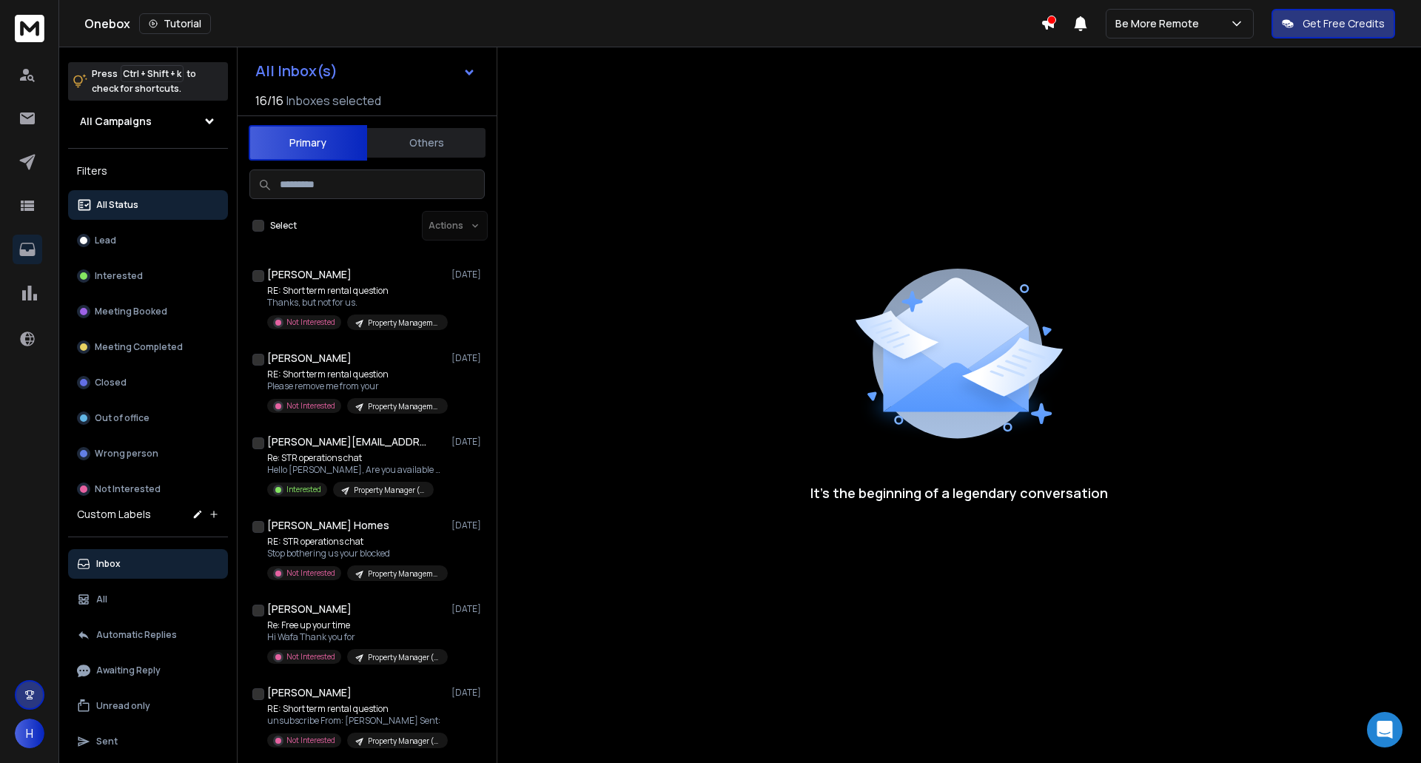
click at [400, 138] on button "Others" at bounding box center [426, 143] width 118 height 33
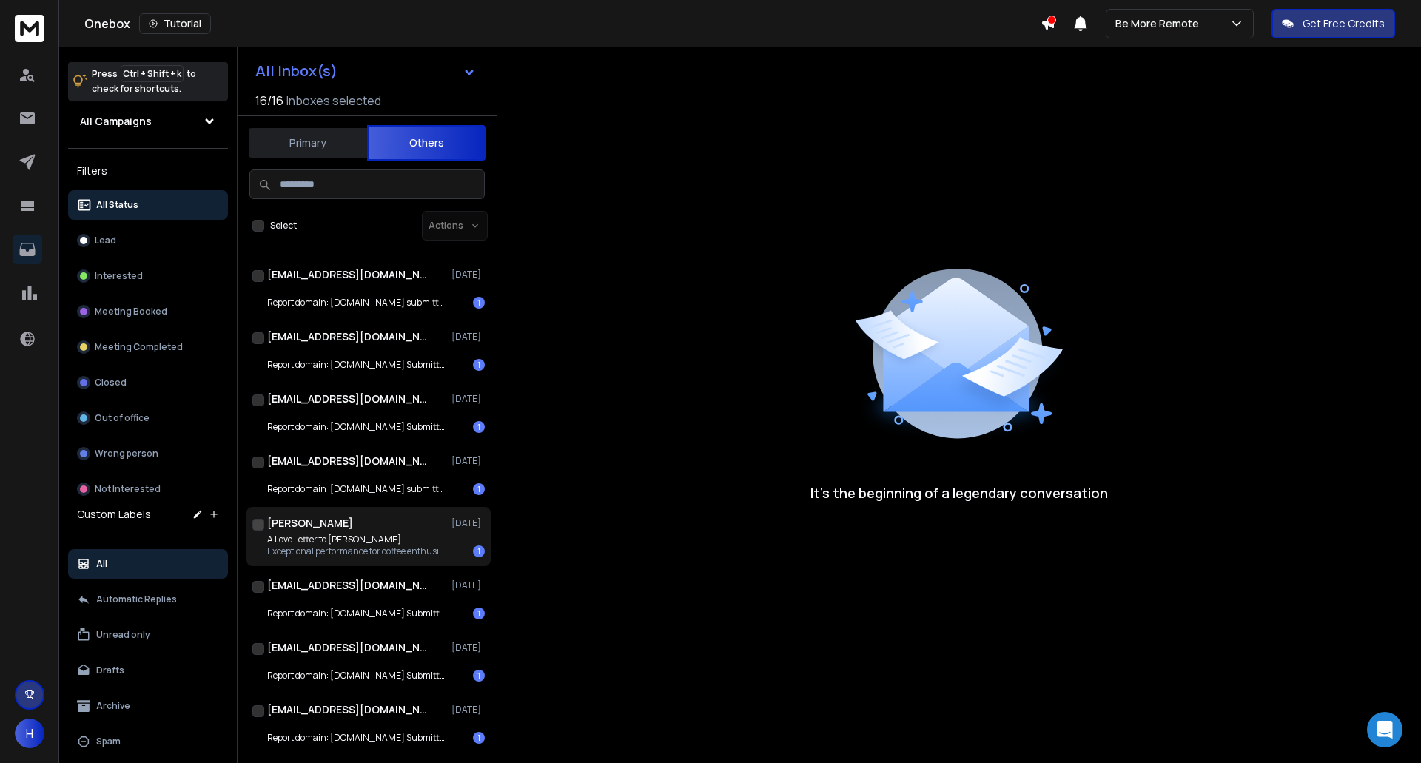
click at [343, 517] on div "Clive Coffee 12 Oct" at bounding box center [376, 523] width 218 height 15
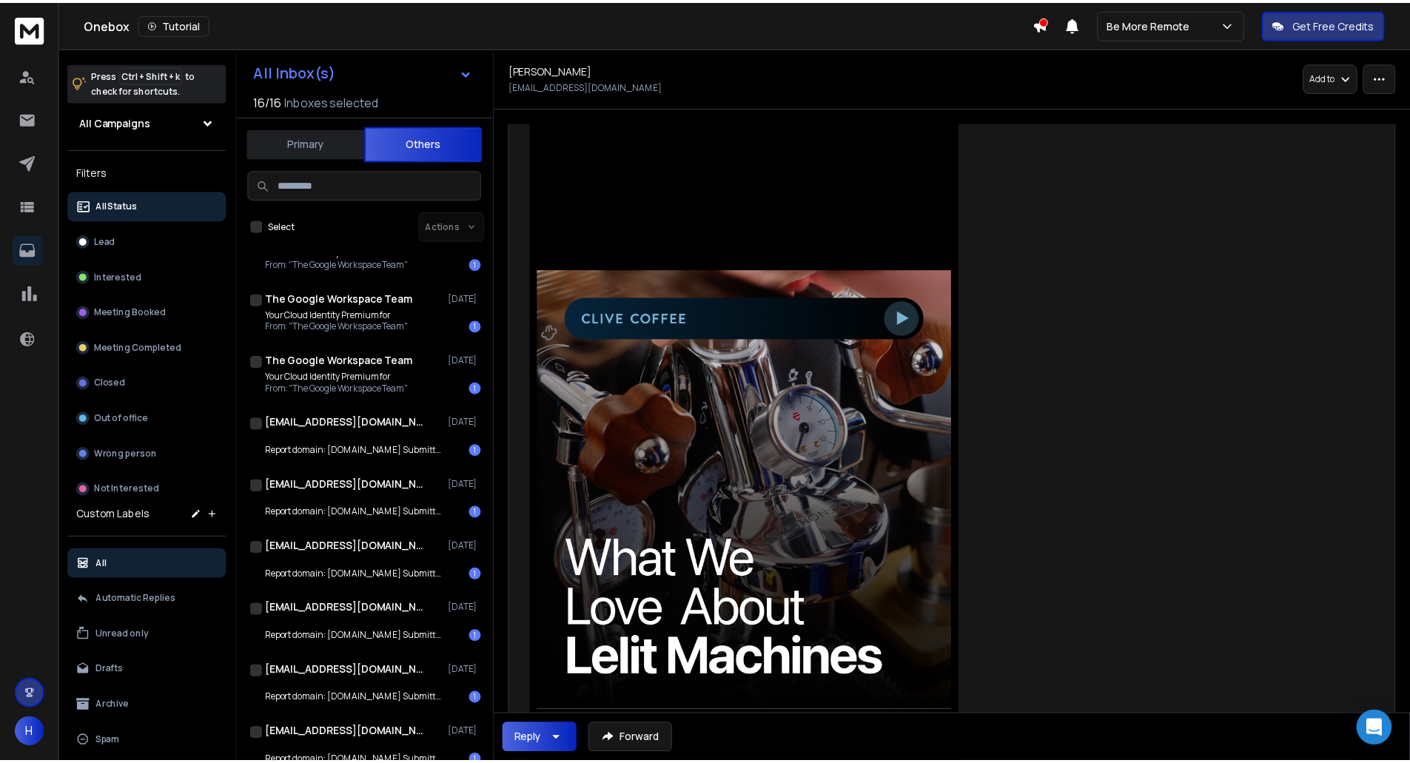
scroll to position [592, 0]
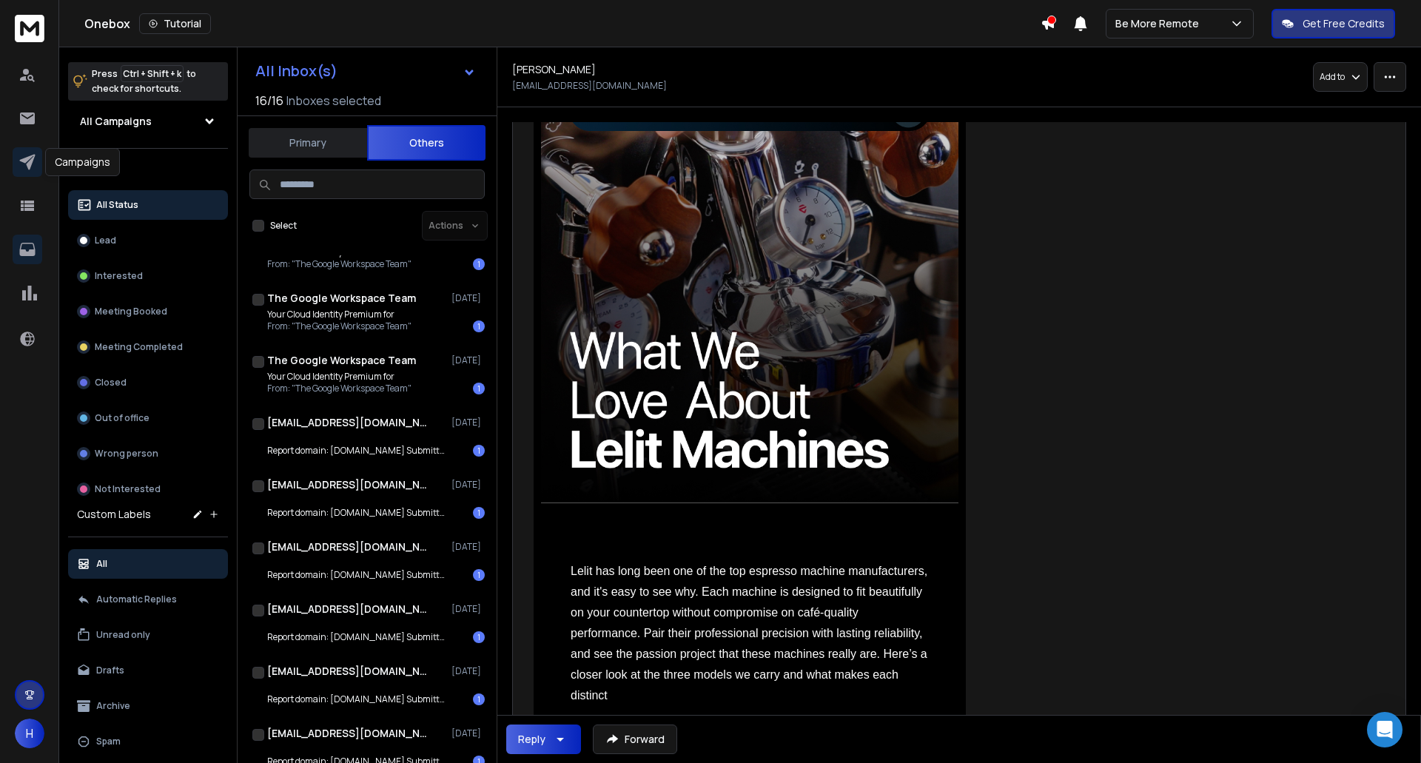
click at [33, 149] on link at bounding box center [28, 162] width 30 height 30
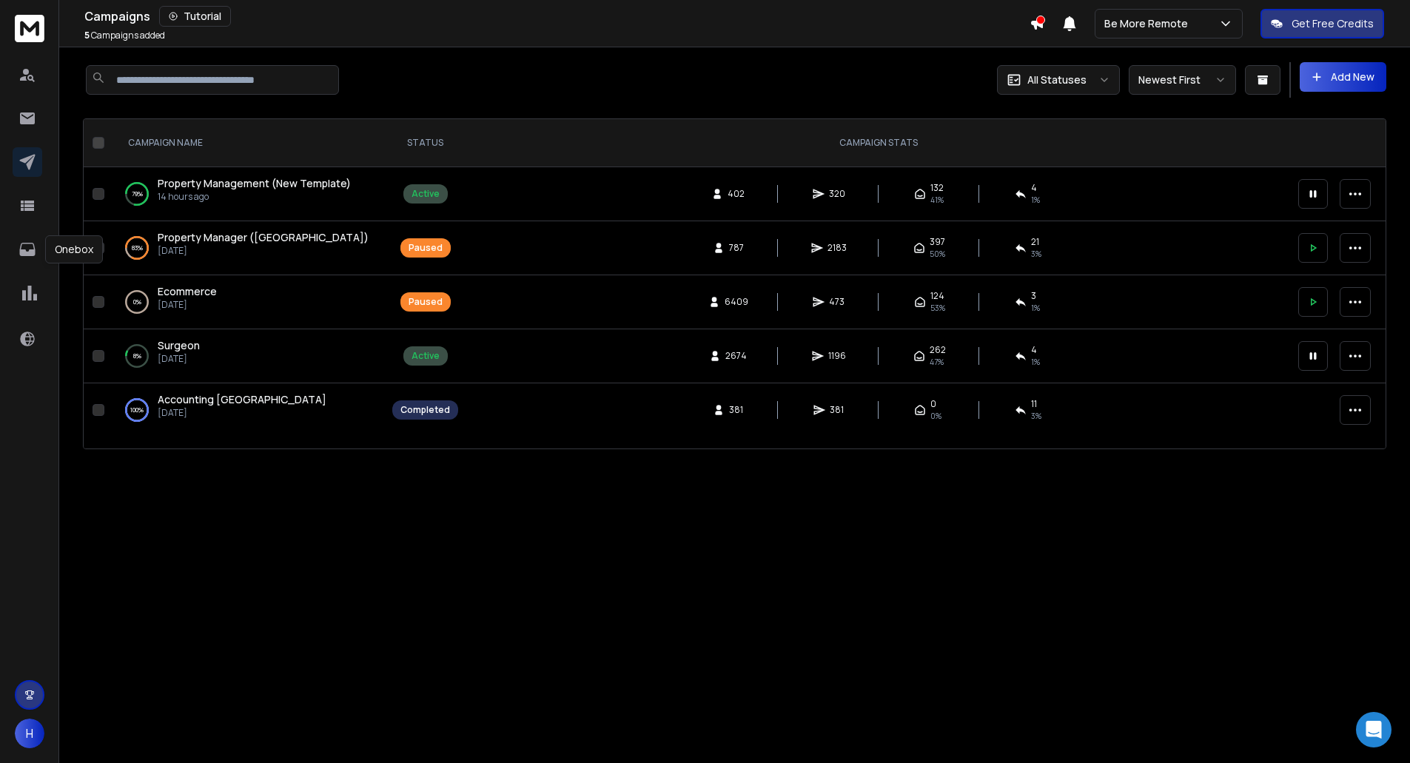
click at [33, 264] on div at bounding box center [30, 252] width 34 height 35
click at [24, 255] on icon at bounding box center [27, 249] width 16 height 13
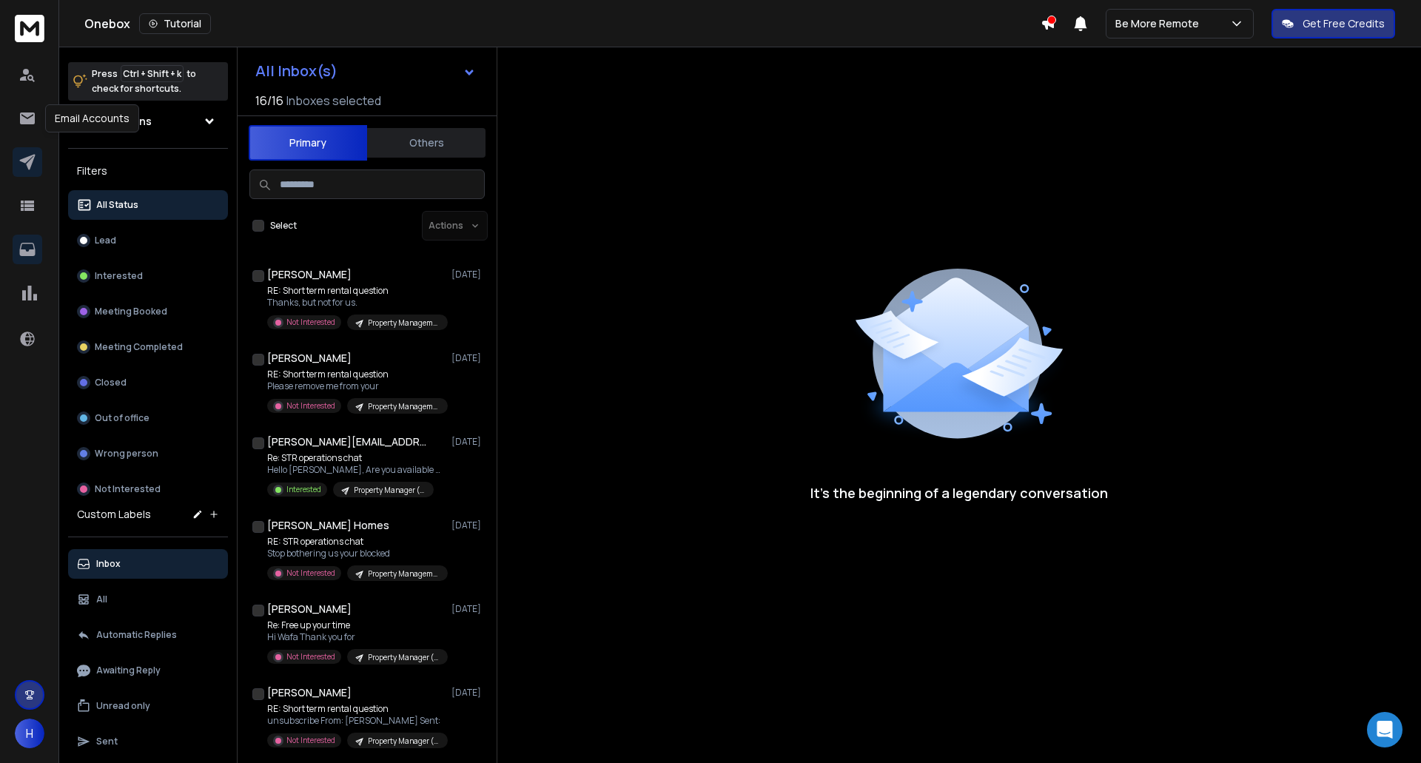
click at [27, 147] on div at bounding box center [30, 209] width 34 height 299
click at [29, 153] on icon at bounding box center [28, 162] width 18 height 18
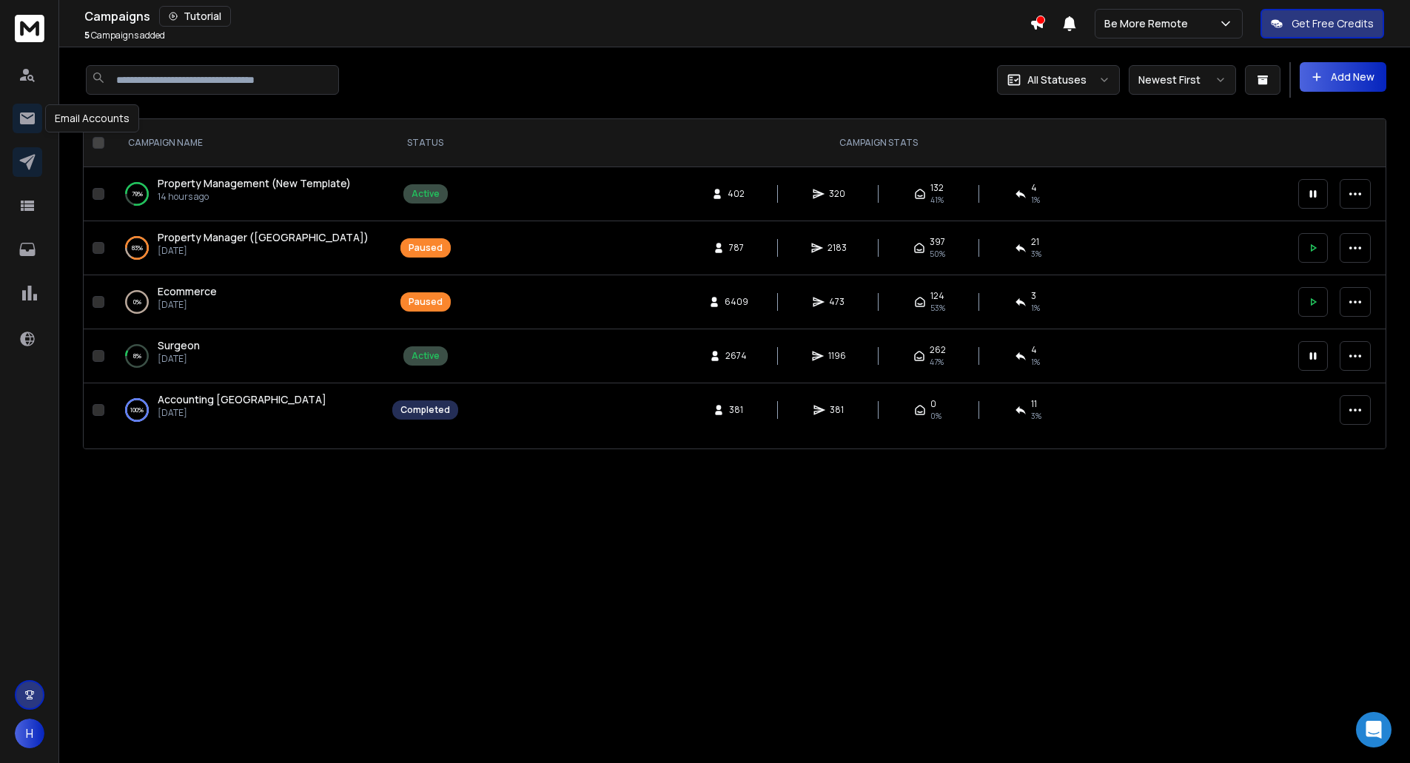
click at [20, 121] on icon at bounding box center [27, 118] width 15 height 12
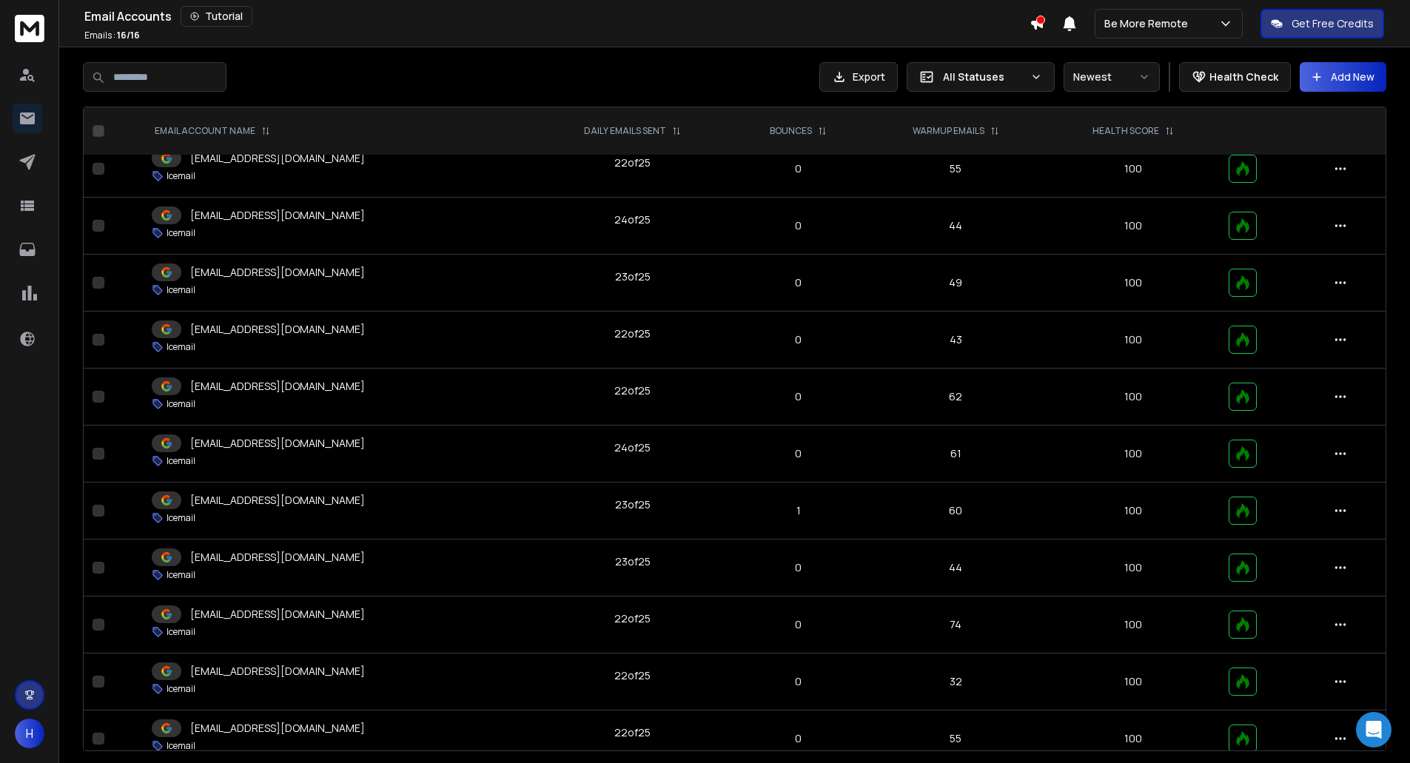
scroll to position [328, 0]
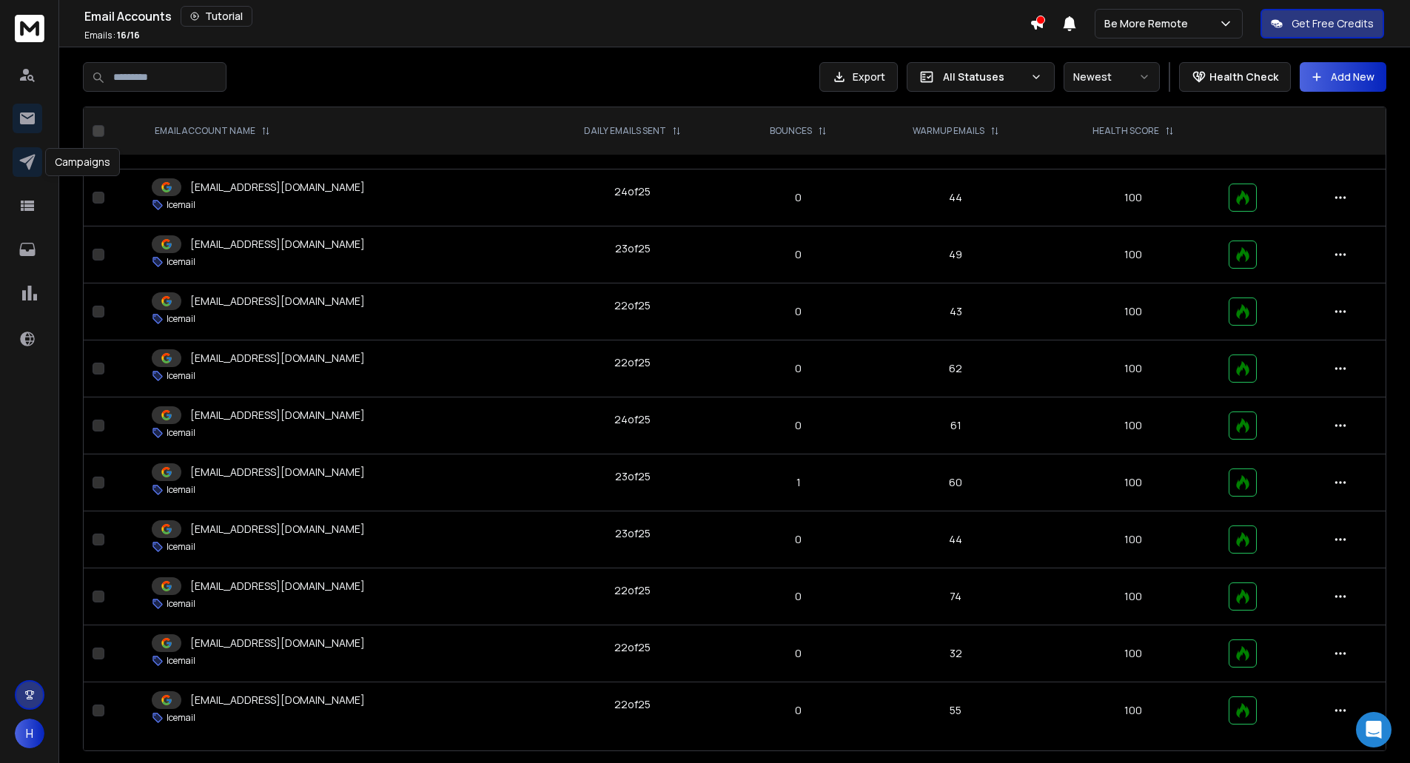
click at [27, 169] on icon at bounding box center [28, 162] width 18 height 18
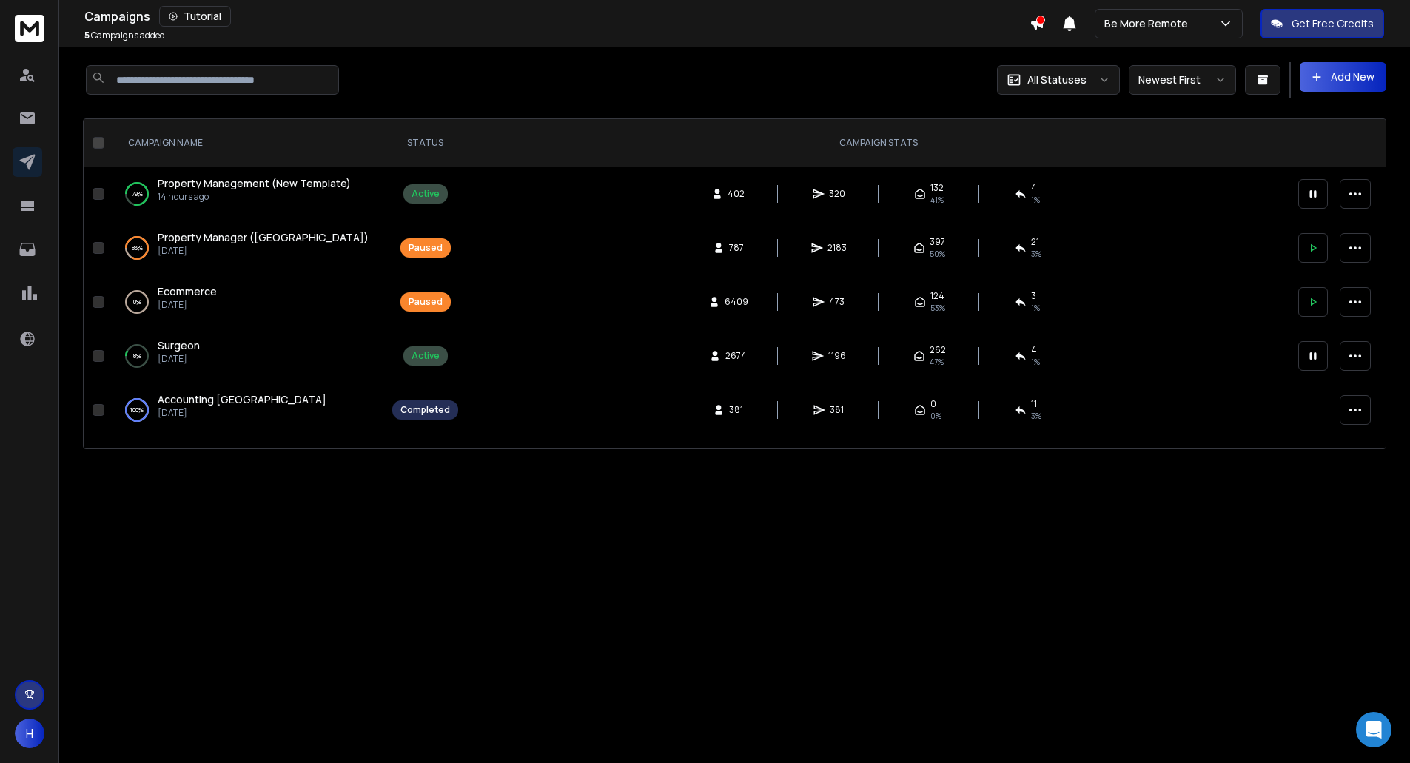
click at [215, 346] on div "8 % Surgeon 22 days ago" at bounding box center [246, 356] width 243 height 36
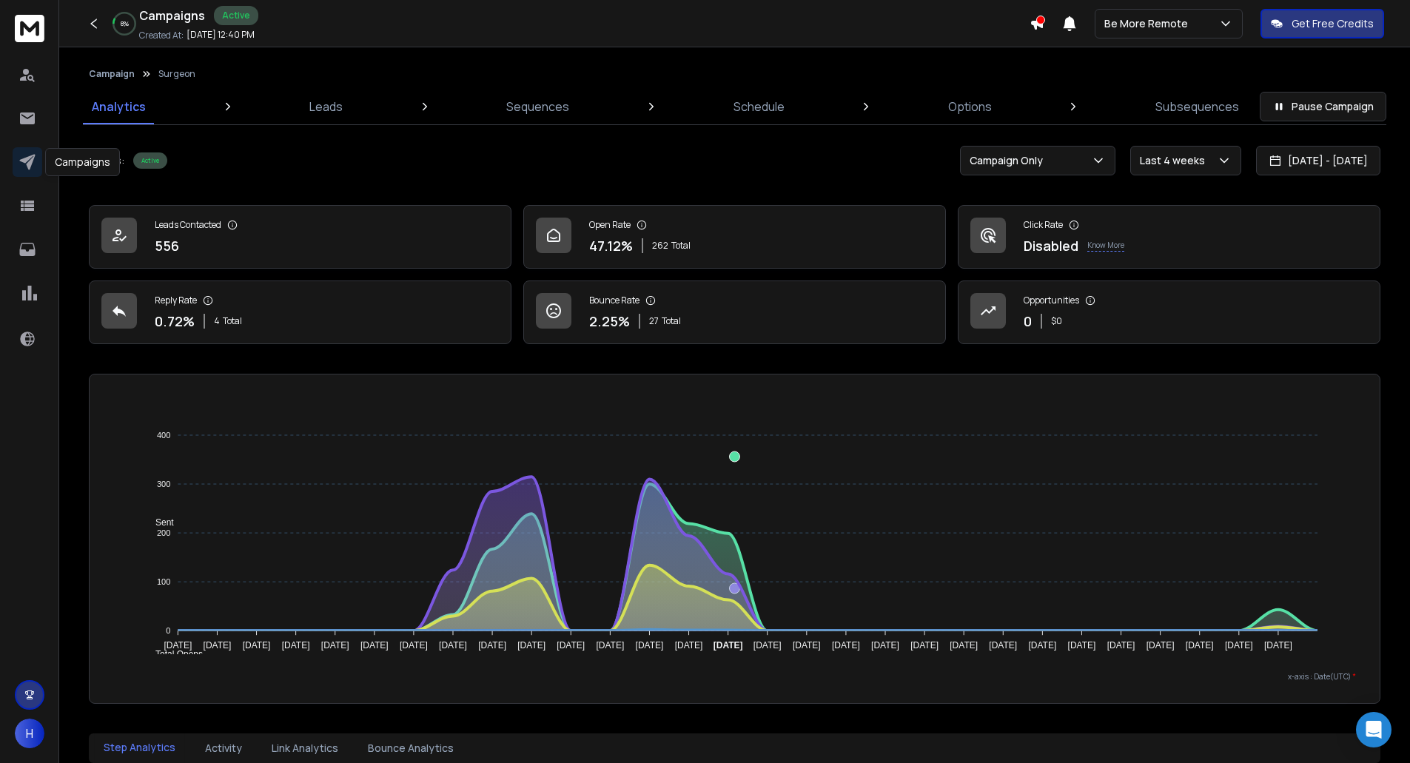
click at [16, 161] on link at bounding box center [28, 162] width 30 height 30
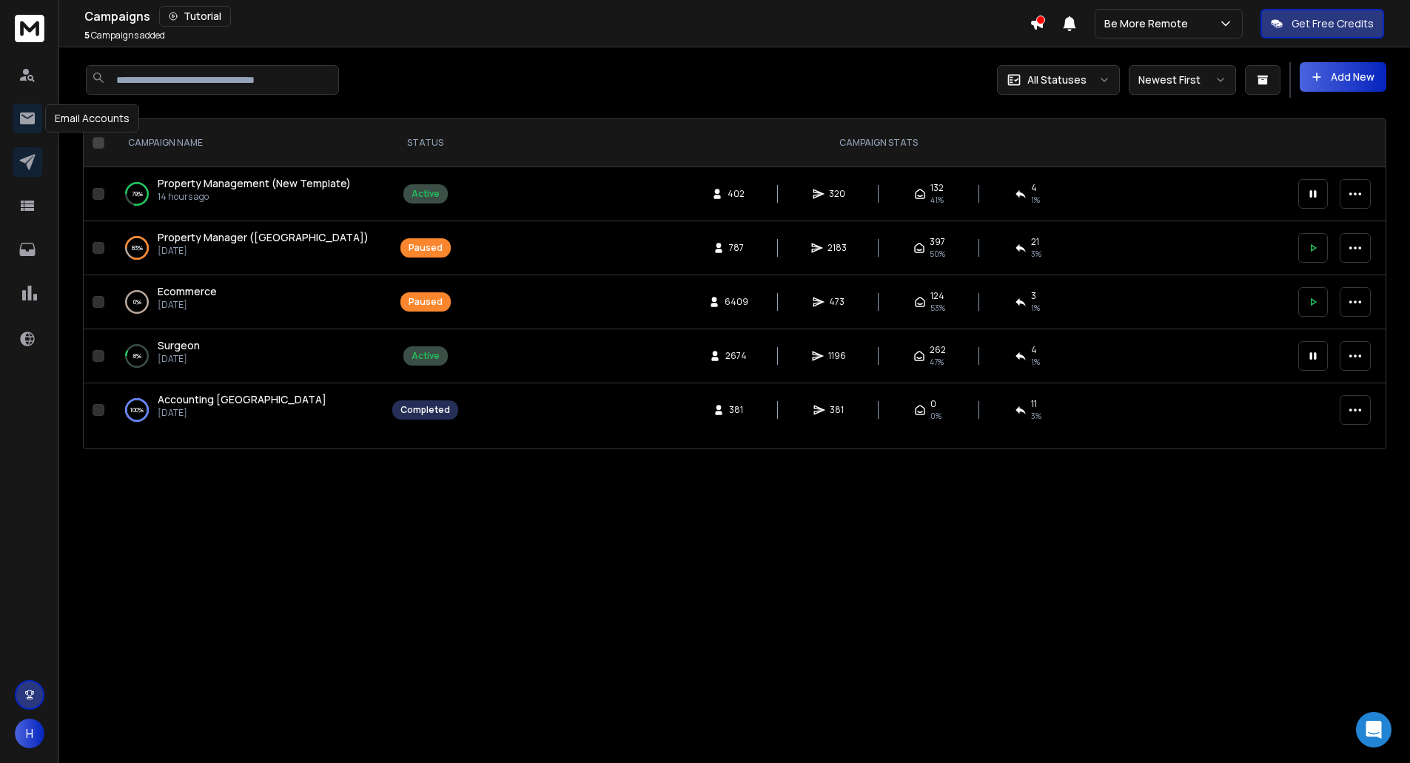
click at [29, 124] on icon at bounding box center [27, 118] width 15 height 12
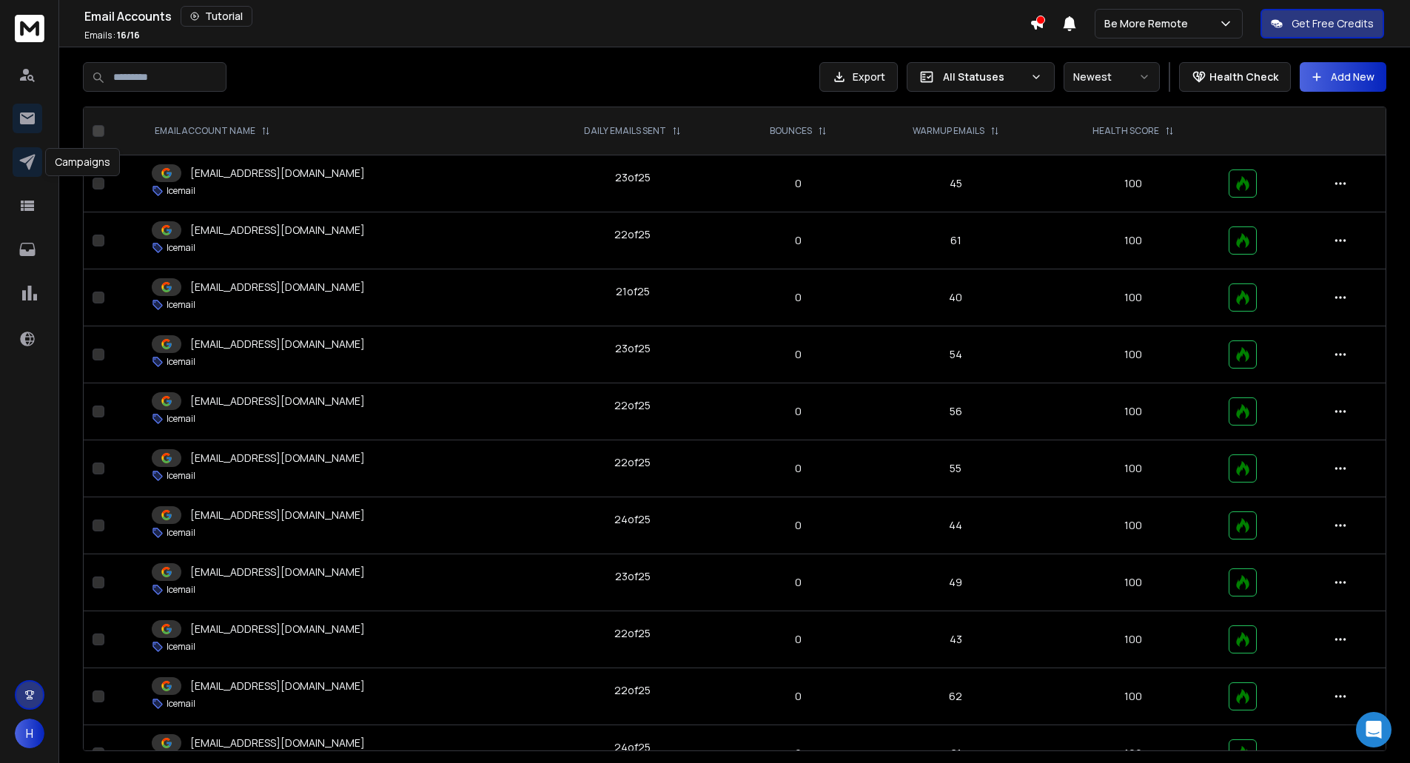
click at [34, 159] on icon at bounding box center [28, 162] width 18 height 18
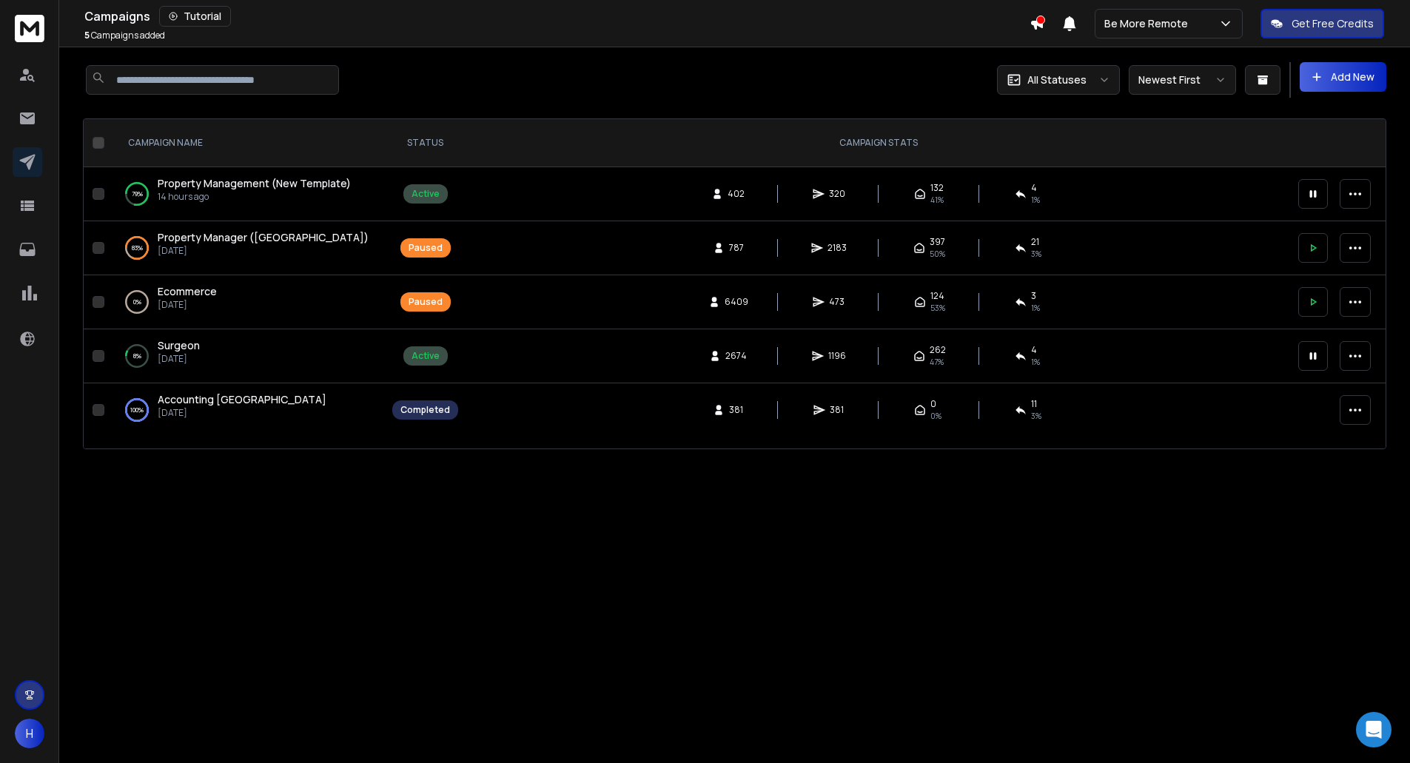
click at [239, 184] on span "Property Management (New Template)" at bounding box center [254, 183] width 193 height 14
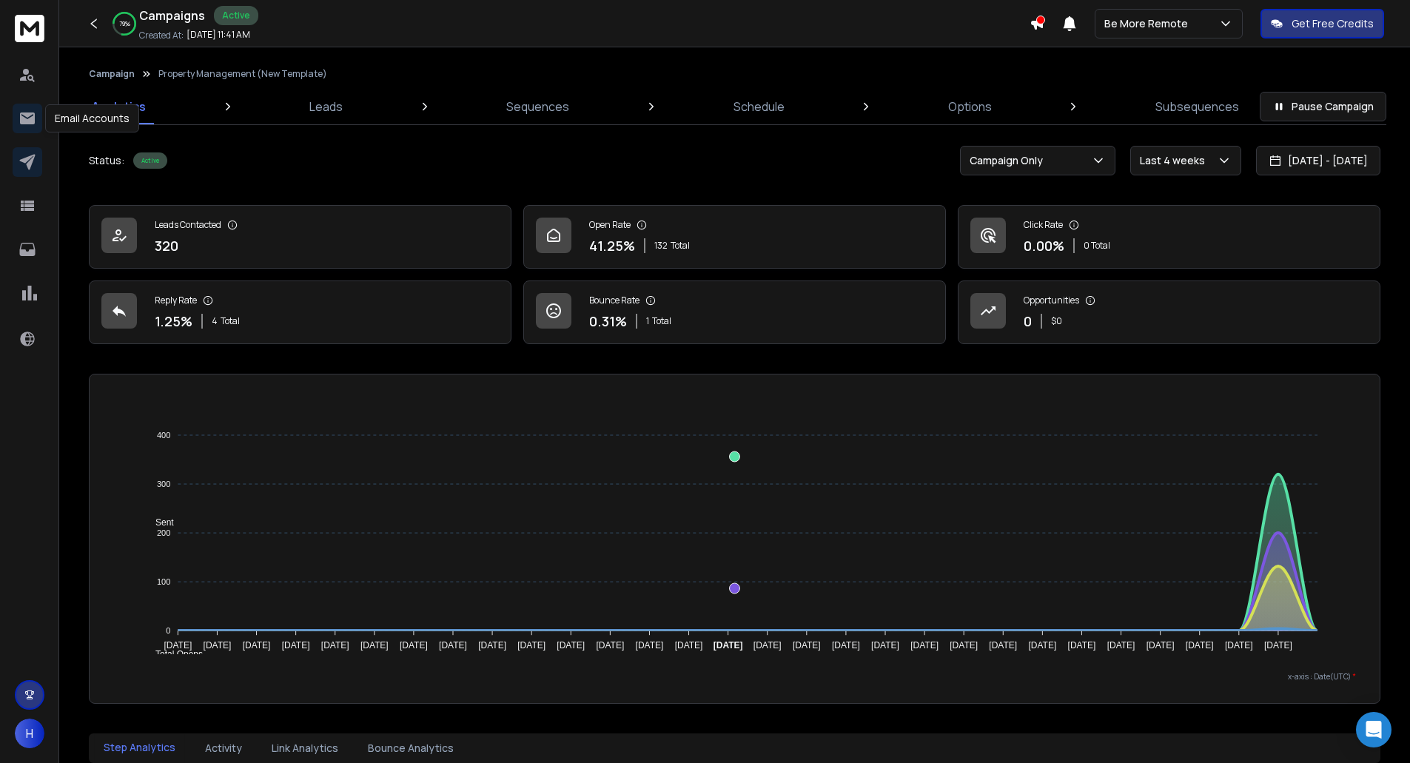
click at [33, 112] on icon at bounding box center [28, 119] width 18 height 18
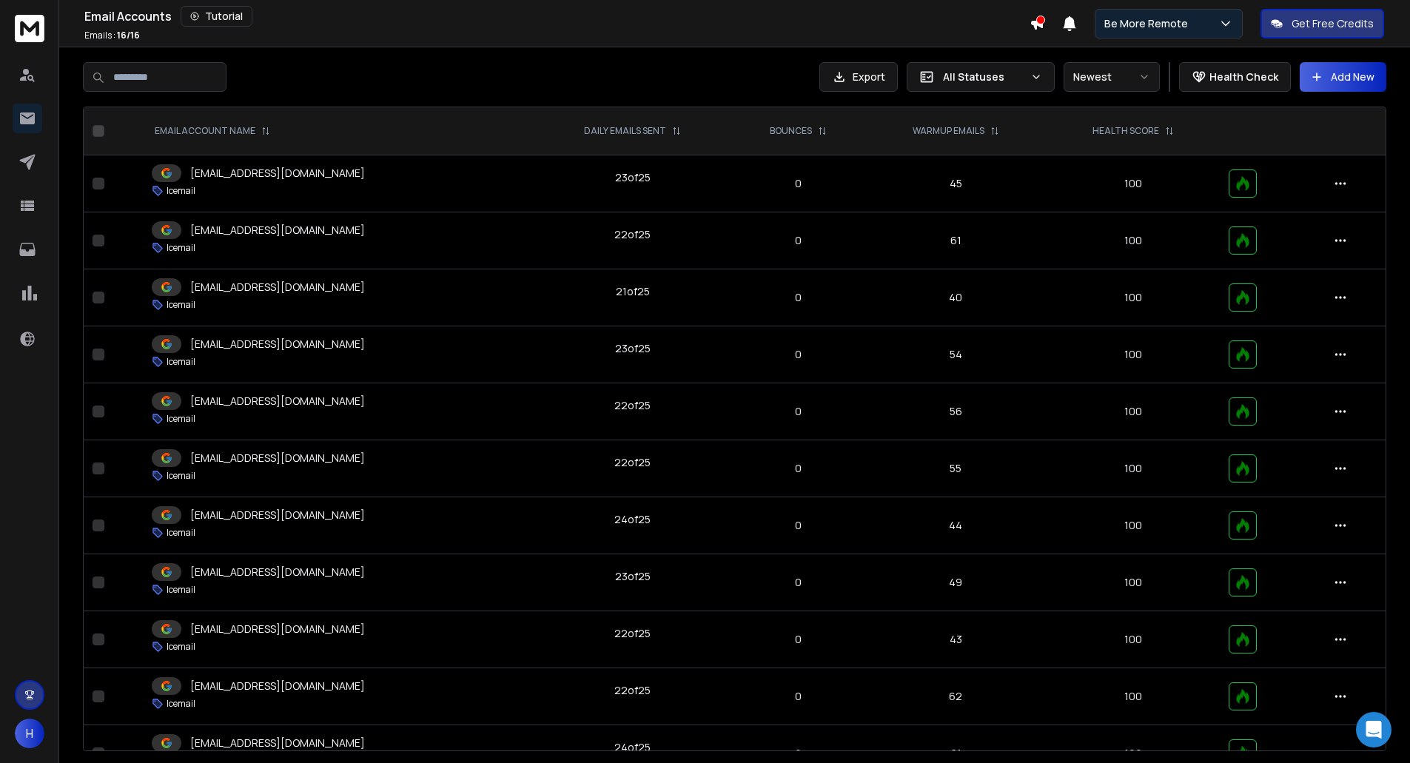
click at [1146, 23] on p "Be More Remote" at bounding box center [1149, 23] width 90 height 15
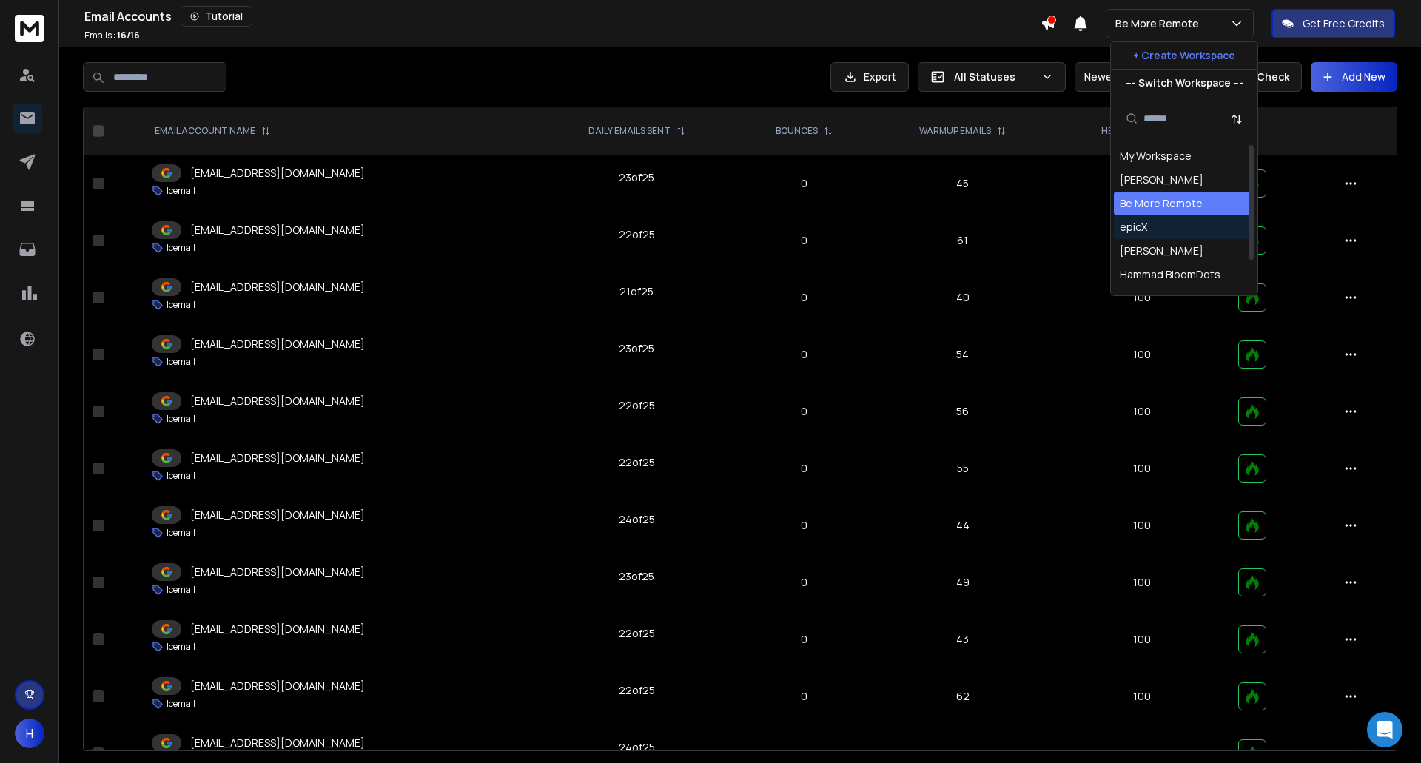
click at [1142, 235] on div "epicX" at bounding box center [1184, 227] width 141 height 24
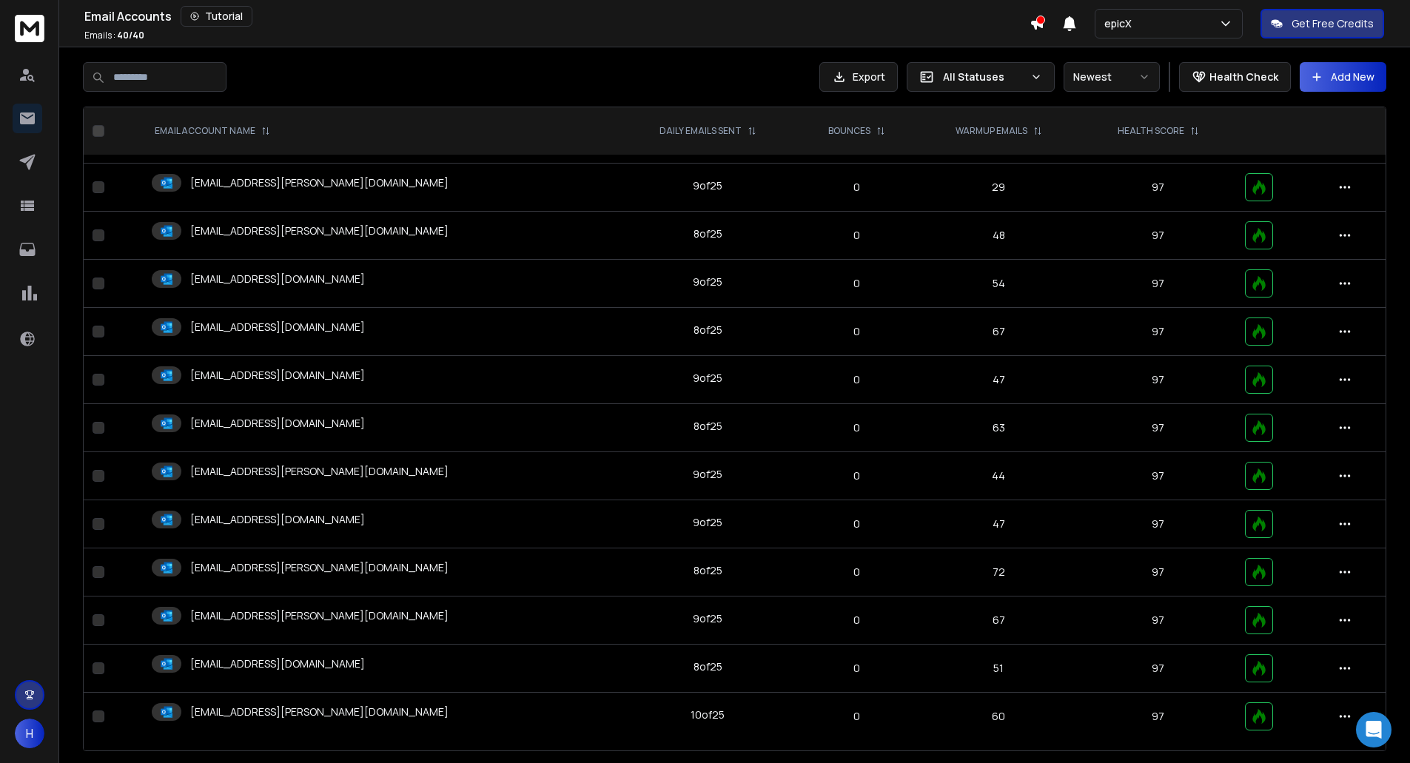
scroll to position [1340, 0]
click at [19, 165] on icon at bounding box center [28, 162] width 18 height 18
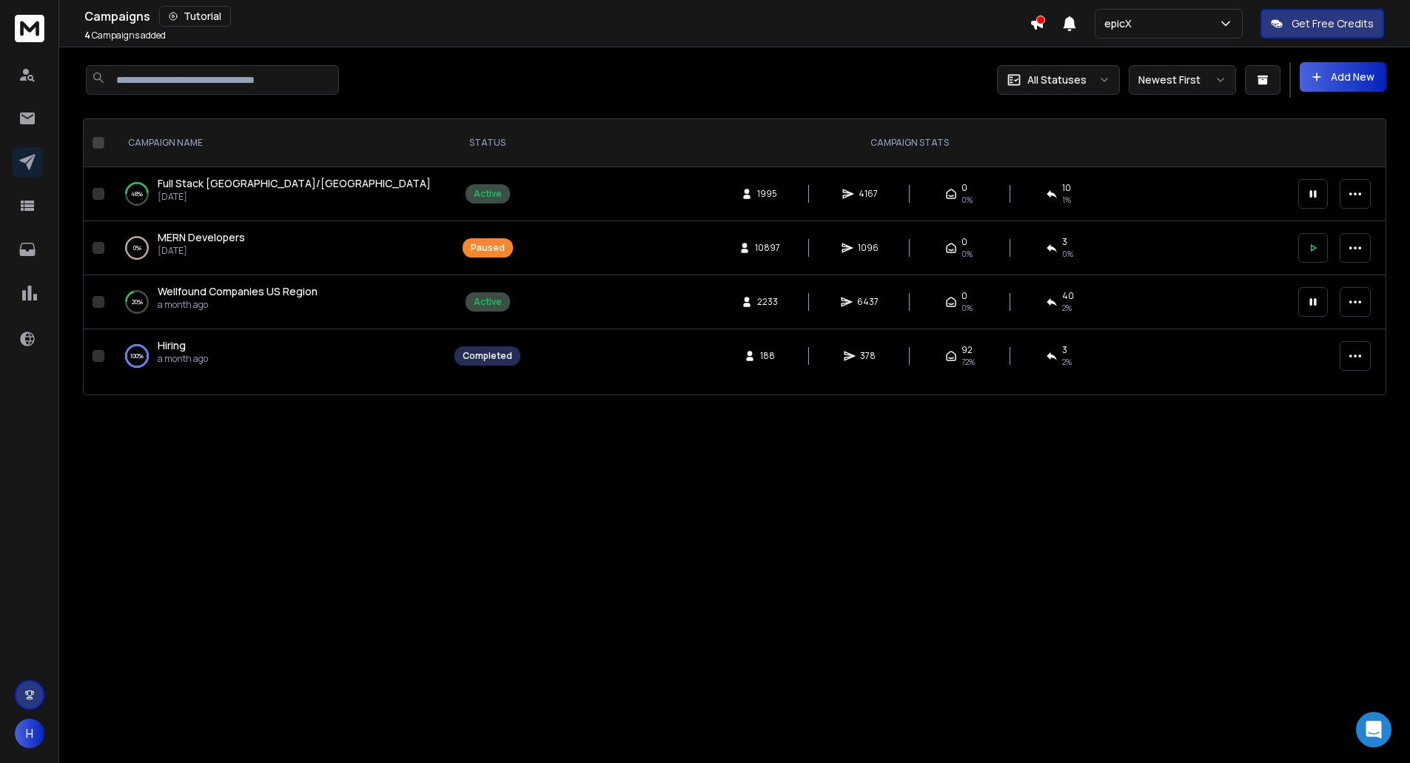
click at [237, 290] on span "Wellfound Companies US Region" at bounding box center [238, 291] width 160 height 14
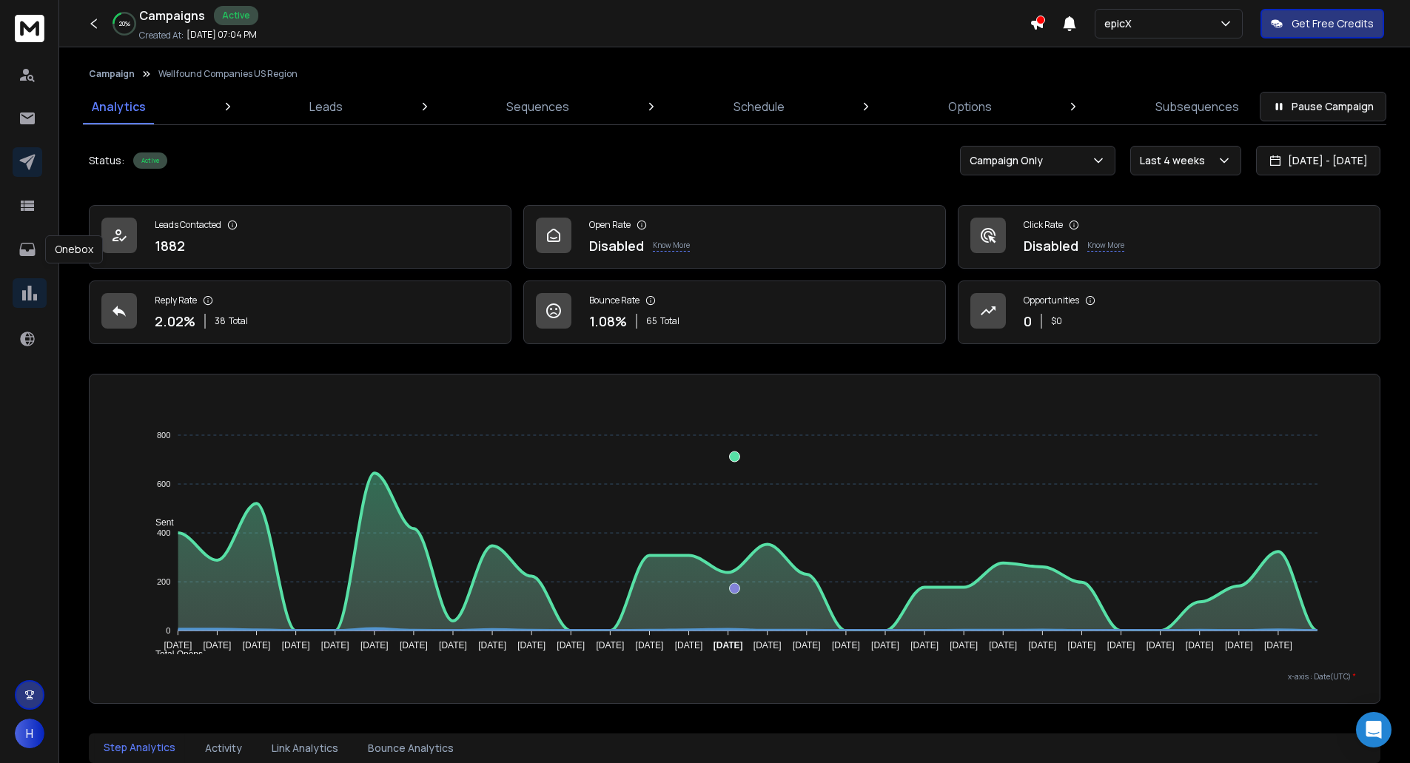
click at [31, 277] on link at bounding box center [30, 293] width 34 height 34
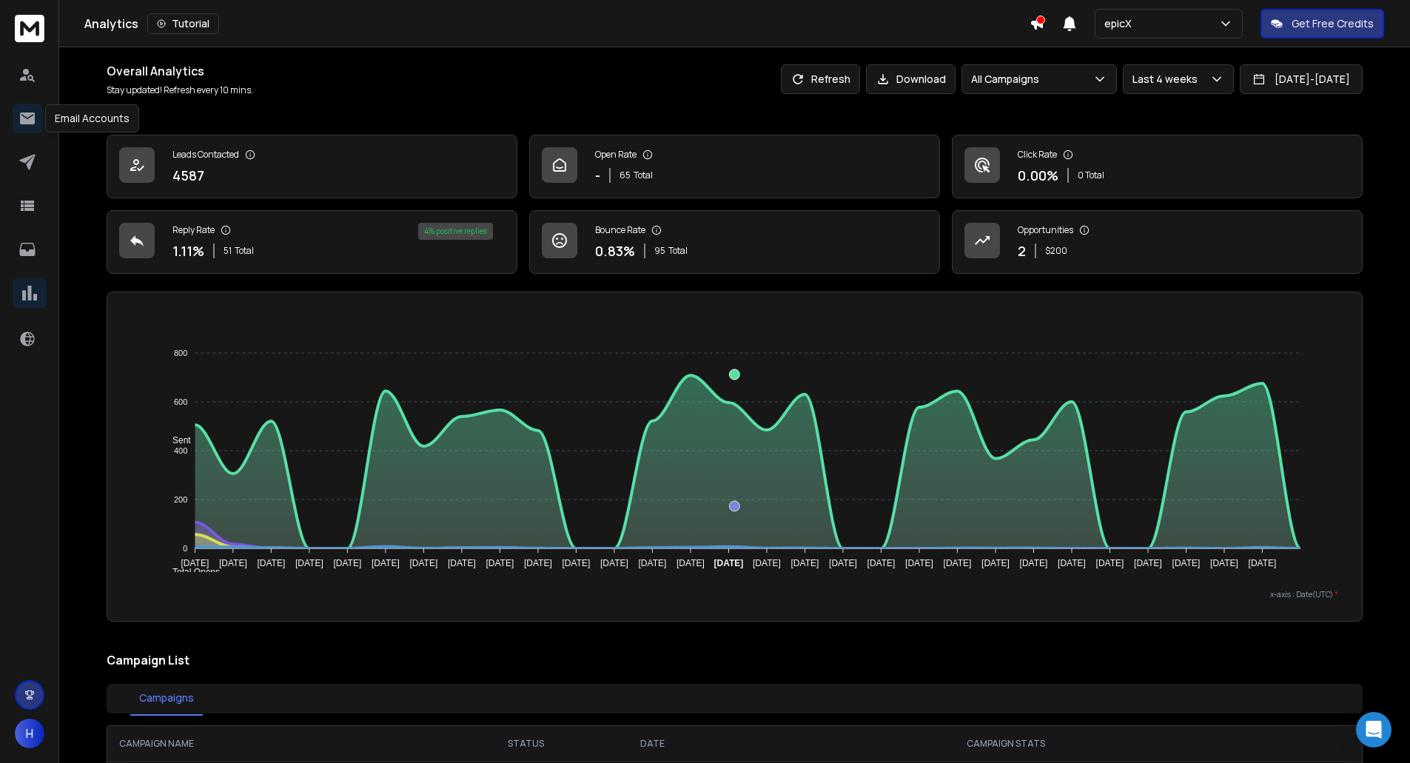
click at [24, 119] on icon at bounding box center [27, 118] width 15 height 12
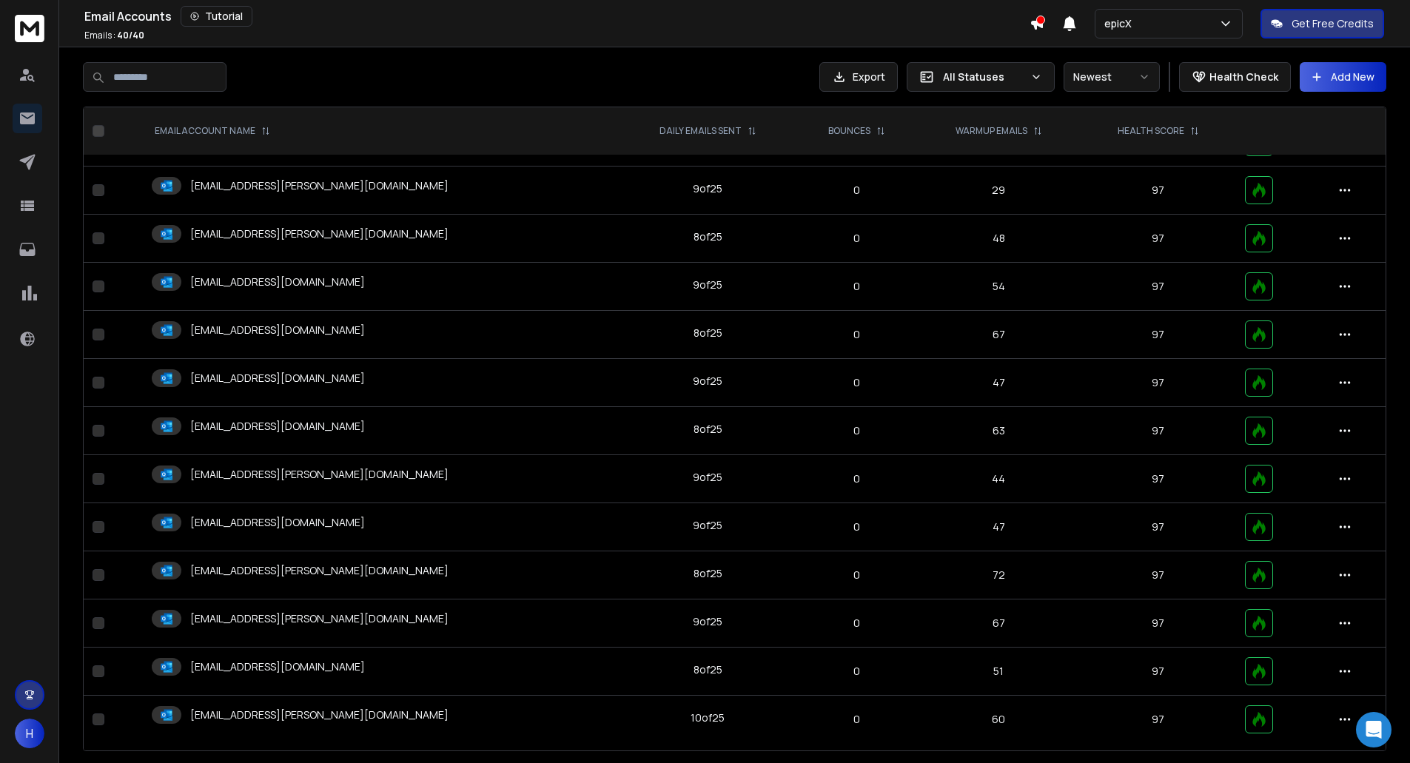
scroll to position [1340, 0]
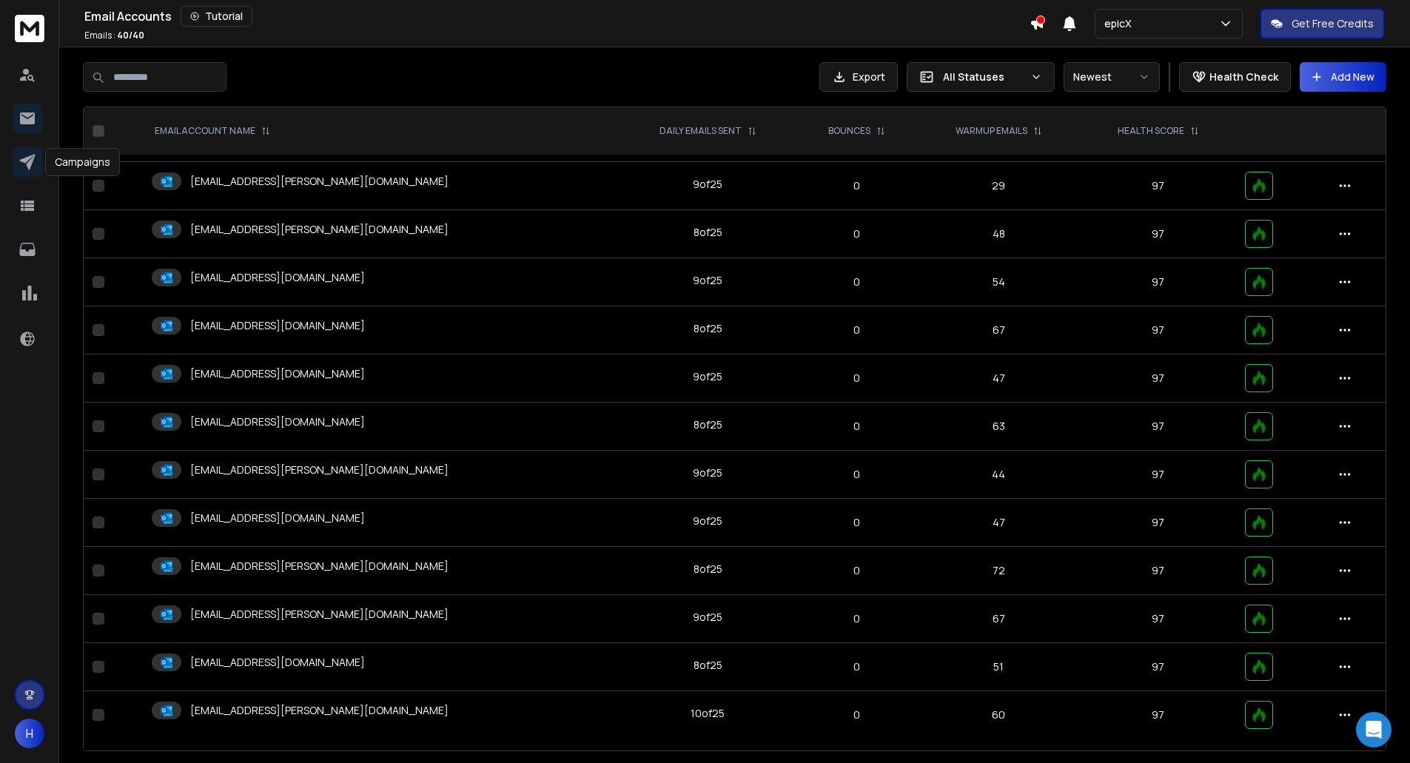
click at [22, 155] on icon at bounding box center [28, 162] width 18 height 18
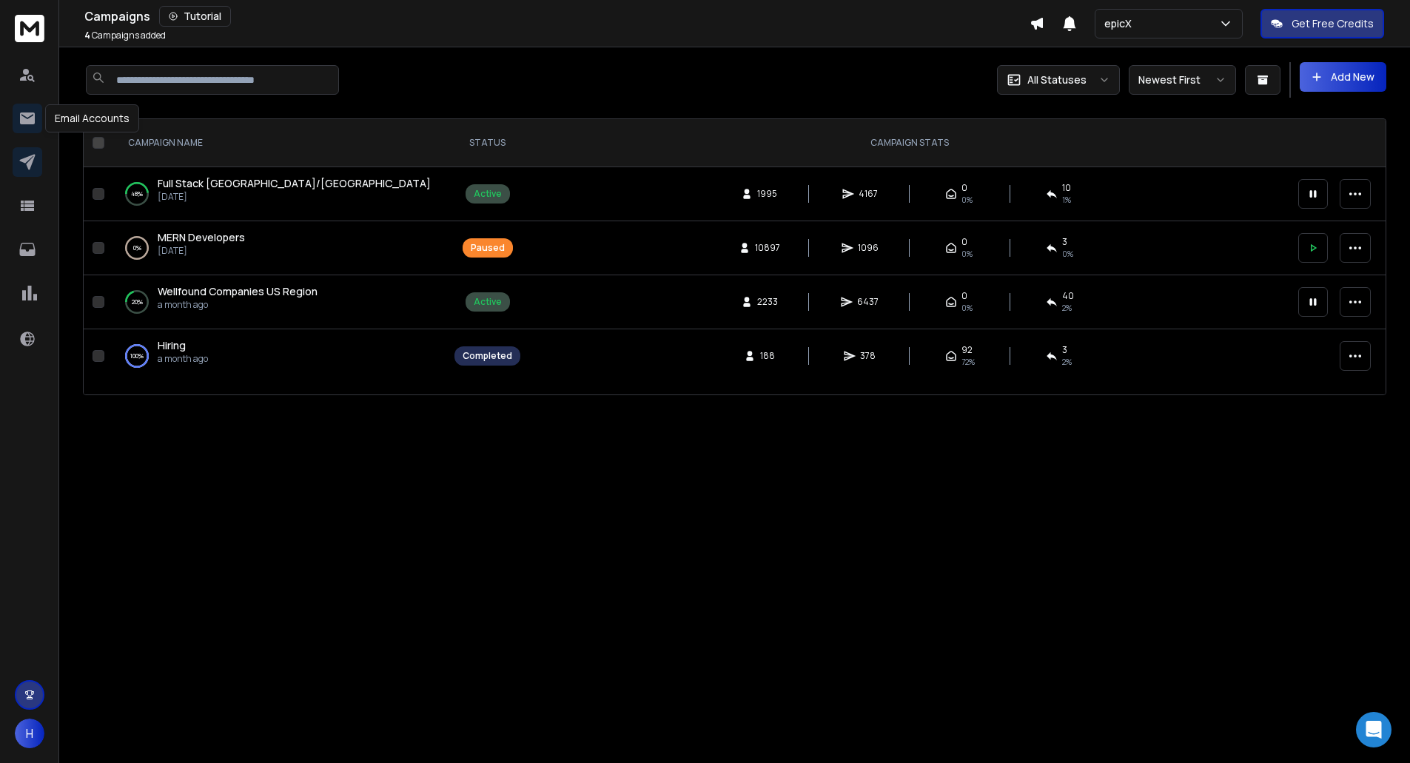
click at [28, 115] on icon at bounding box center [27, 118] width 15 height 12
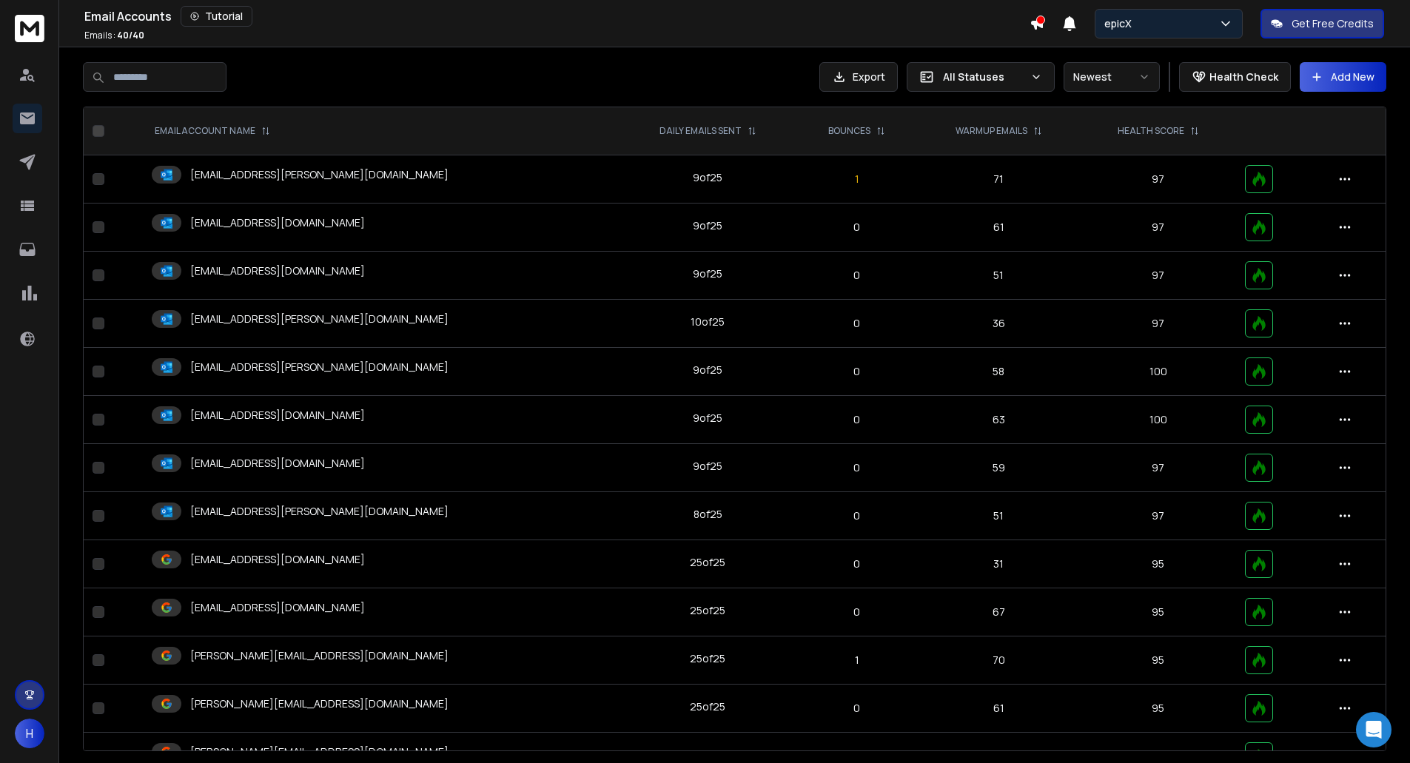
click at [1153, 18] on div "epicX" at bounding box center [1168, 23] width 129 height 15
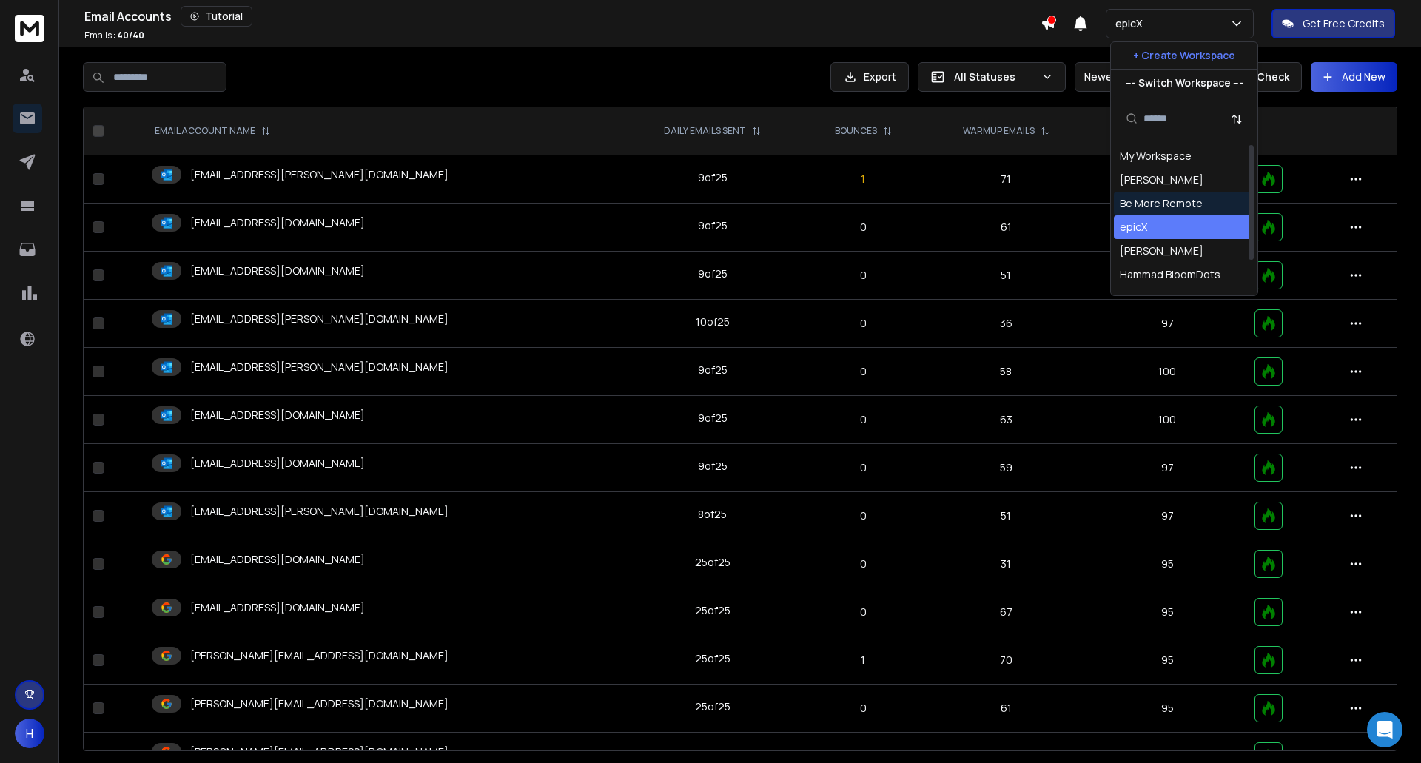
click at [1148, 203] on div "Be More Remote" at bounding box center [1161, 203] width 83 height 15
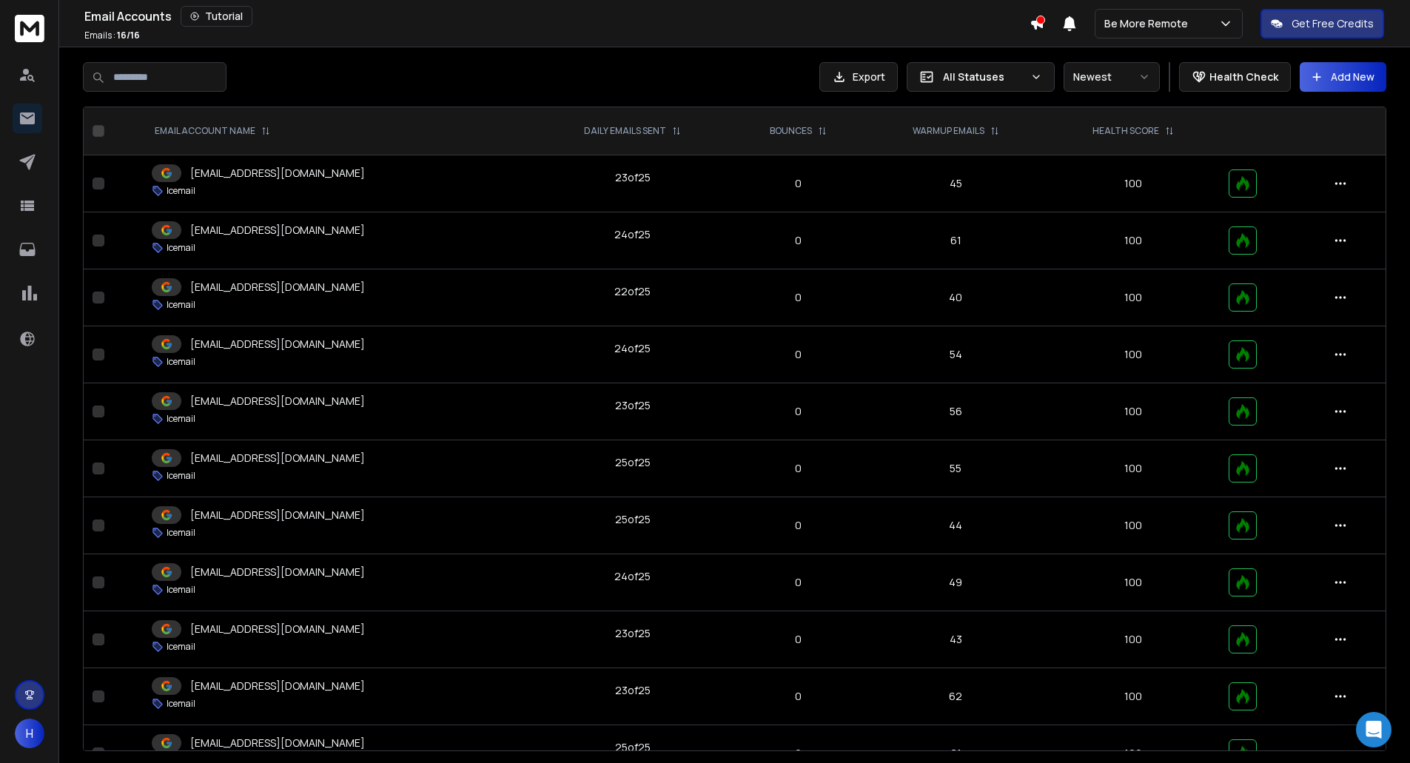
scroll to position [328, 0]
click at [1134, 17] on p "Be More Remote" at bounding box center [1149, 23] width 90 height 15
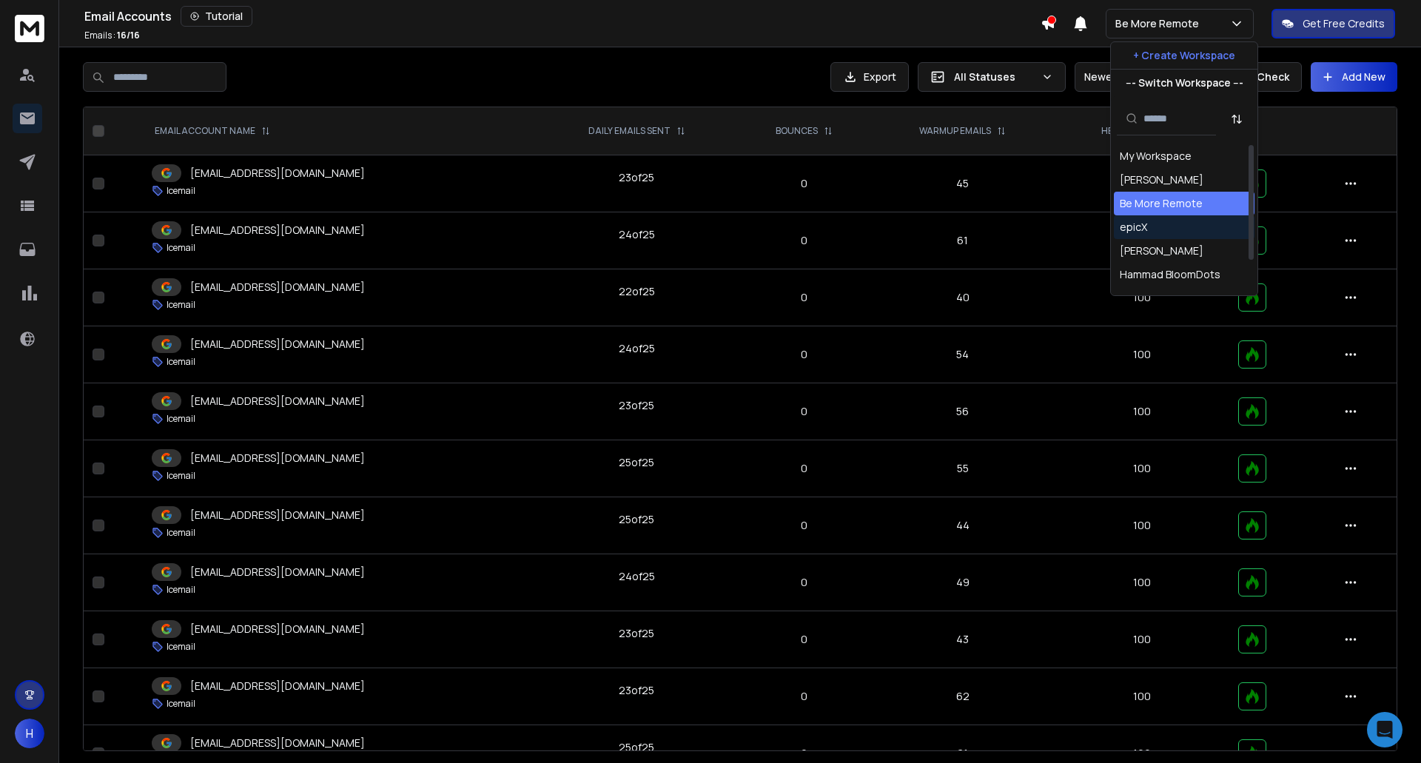
click at [1147, 226] on div "epicX" at bounding box center [1184, 227] width 141 height 24
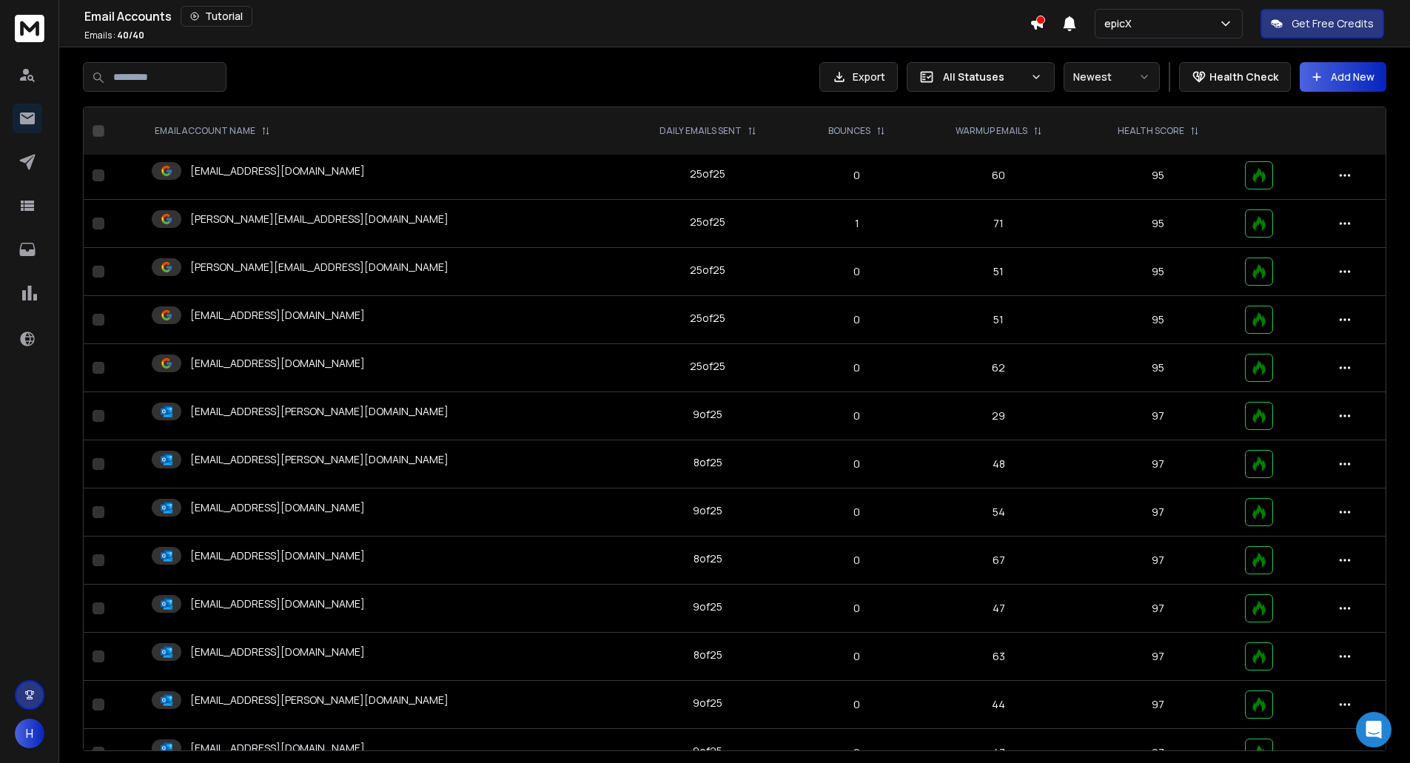
scroll to position [1340, 0]
